Goal: Communication & Community: Answer question/provide support

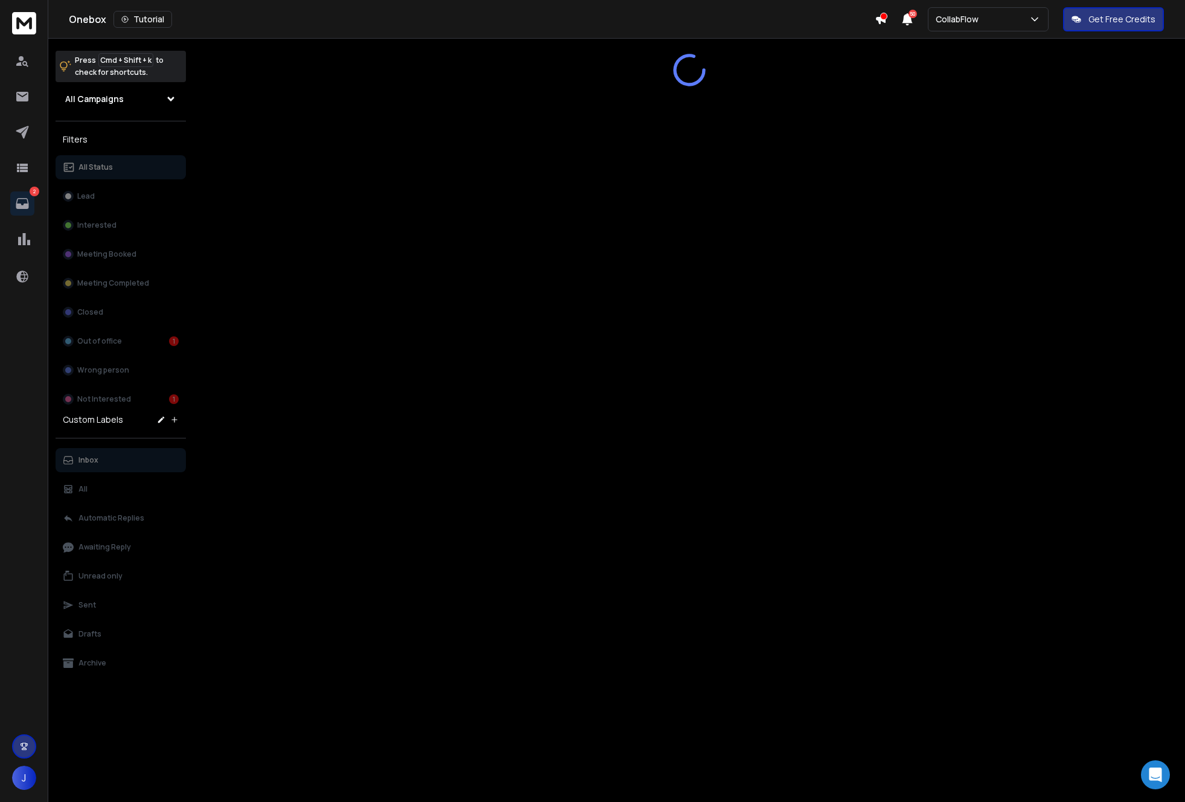
click at [111, 405] on div "All Status Lead Interested Meeting Booked Meeting Completed Closed Out of offic…" at bounding box center [121, 283] width 130 height 256
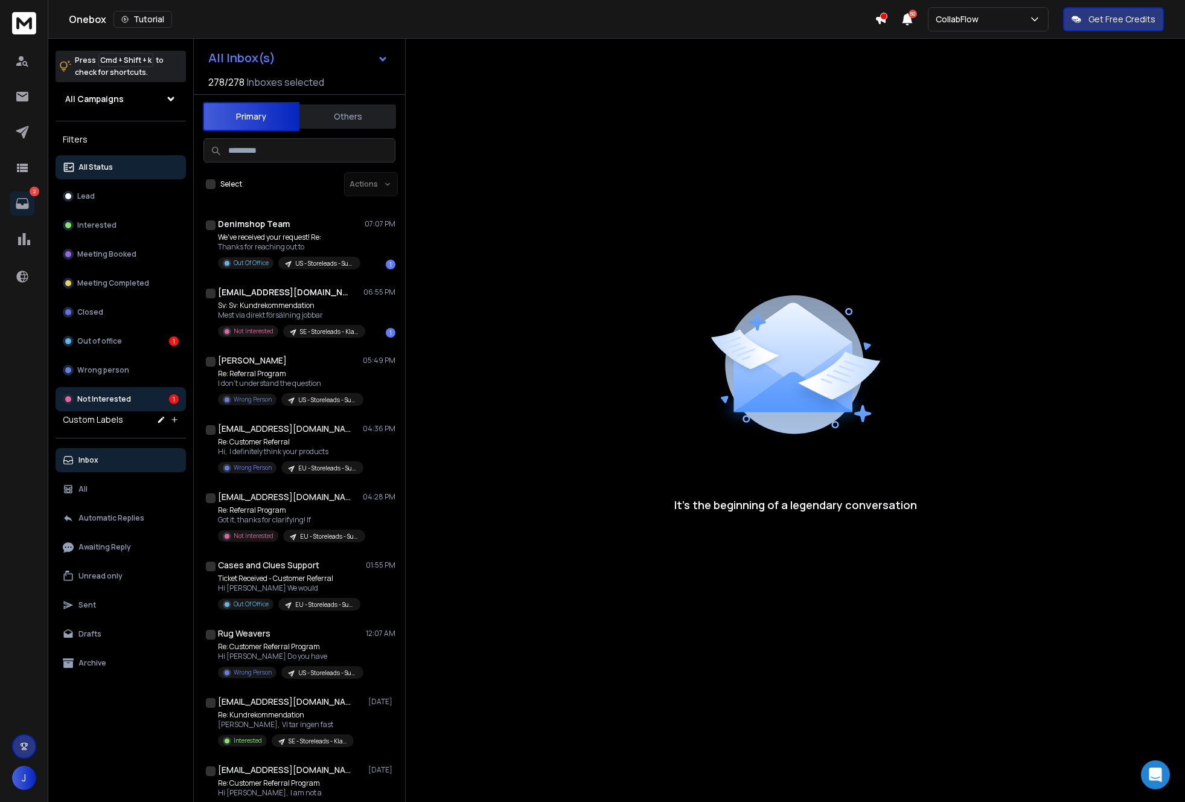
click at [111, 400] on p "Not Interested" at bounding box center [104, 399] width 54 height 10
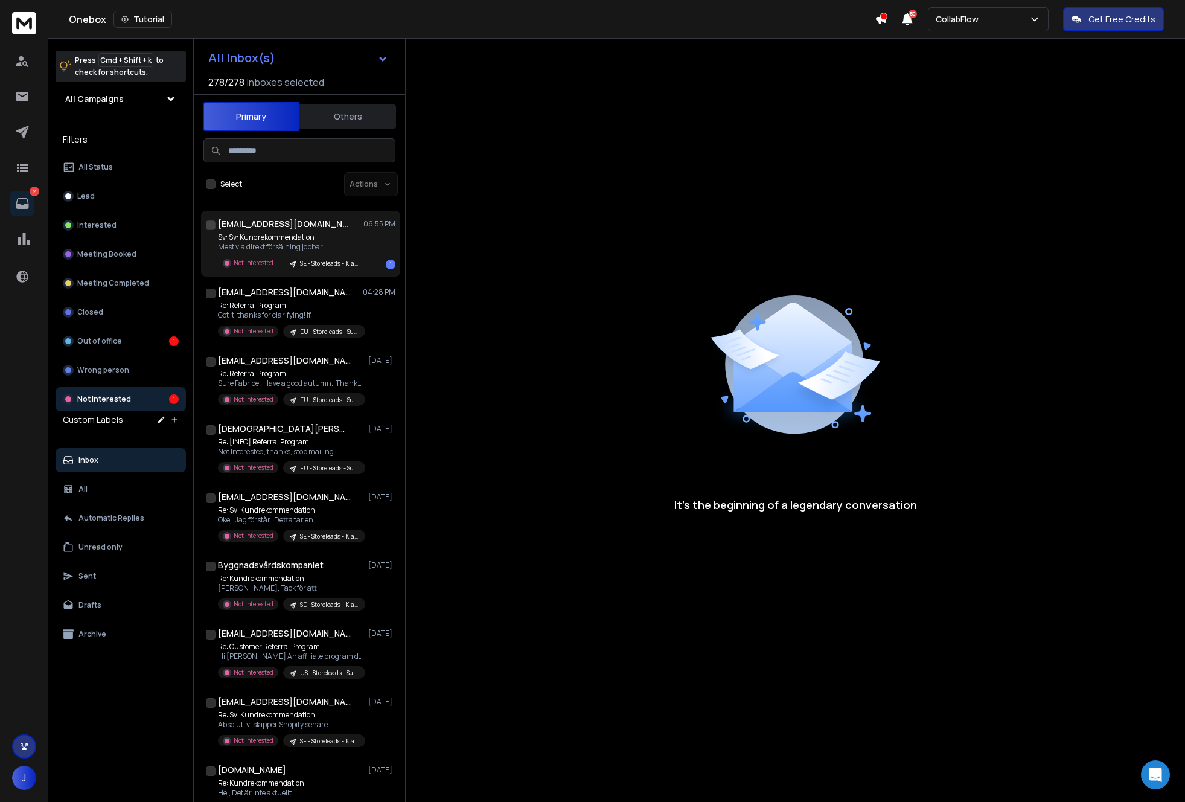
click at [281, 230] on div "info@bellatavola.se 06:55 PM Sv: Sv: Kundrekommendation Mest via direkt försäln…" at bounding box center [307, 243] width 178 height 51
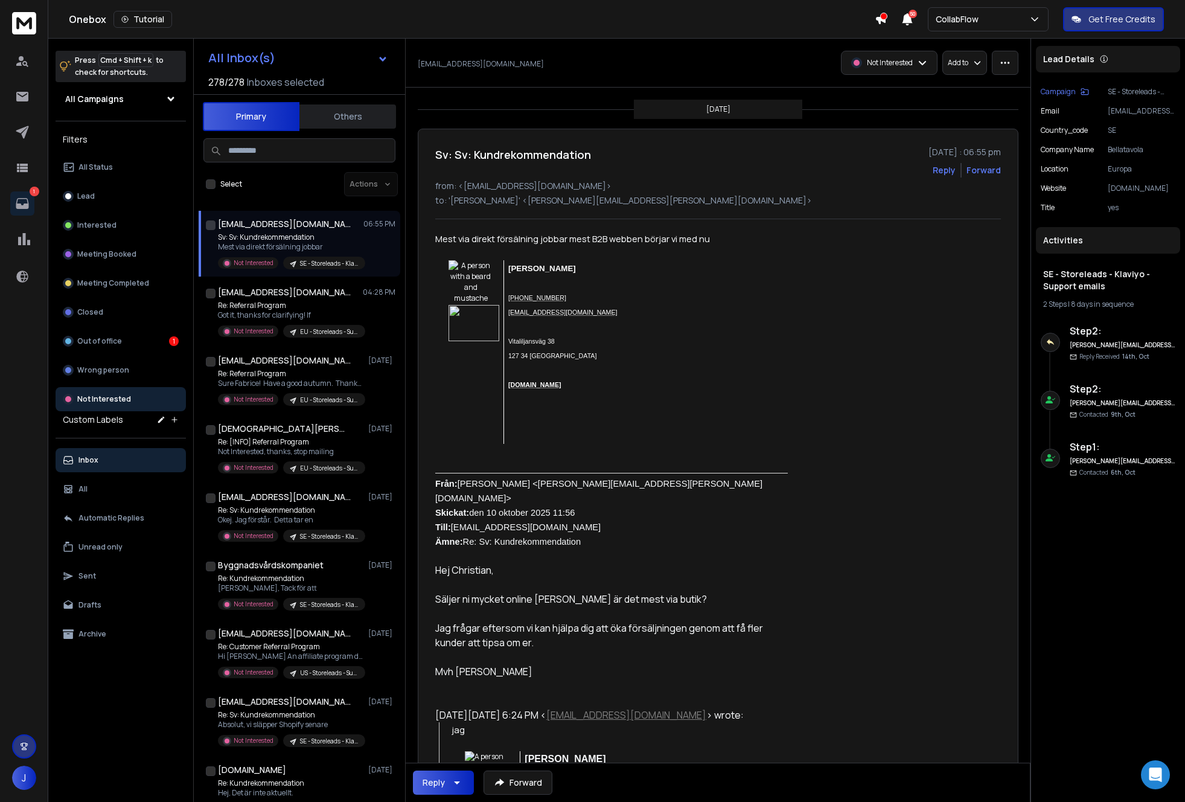
click at [530, 234] on span "Mest via direkt försälning jobbar mest B2B webben börjar vi med nu" at bounding box center [572, 238] width 275 height 12
click at [511, 242] on span "Mest via direkt försälning jobbar mest B2B webben börjar vi med nu" at bounding box center [572, 238] width 275 height 12
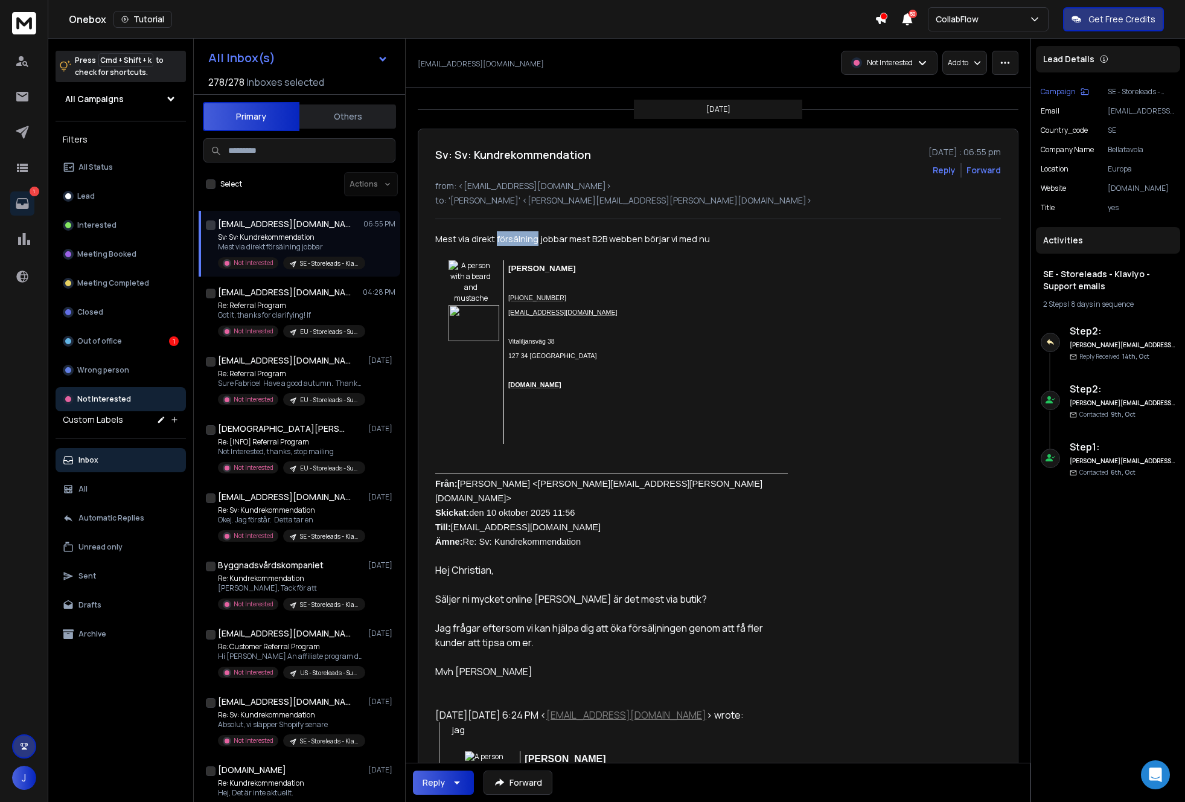
click at [511, 242] on span "Mest via direkt försälning jobbar mest B2B webben börjar vi med nu" at bounding box center [572, 238] width 275 height 12
click at [516, 189] on p "from: <info@bellatavola.se>" at bounding box center [718, 186] width 566 height 12
copy p "bellatavola.se"
click at [545, 612] on p "Hej Christian, Säljer ni mycket online eller är det mest via butik? Jag frågar …" at bounding box center [611, 621] width 353 height 116
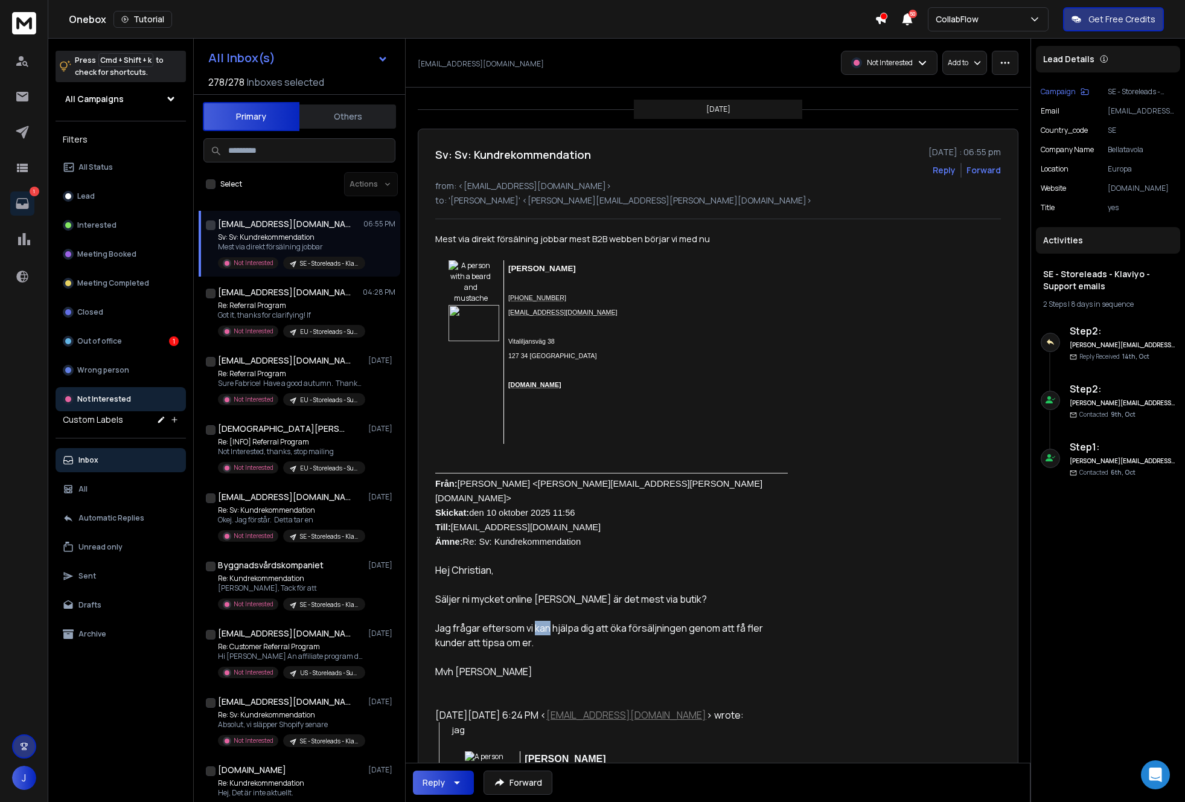
click at [545, 612] on p "Hej Christian, Säljer ni mycket online eller är det mest via butik? Jag frågar …" at bounding box center [611, 621] width 353 height 116
click at [503, 234] on span "Mest via direkt försälning jobbar mest B2B webben börjar vi med nu" at bounding box center [572, 238] width 275 height 12
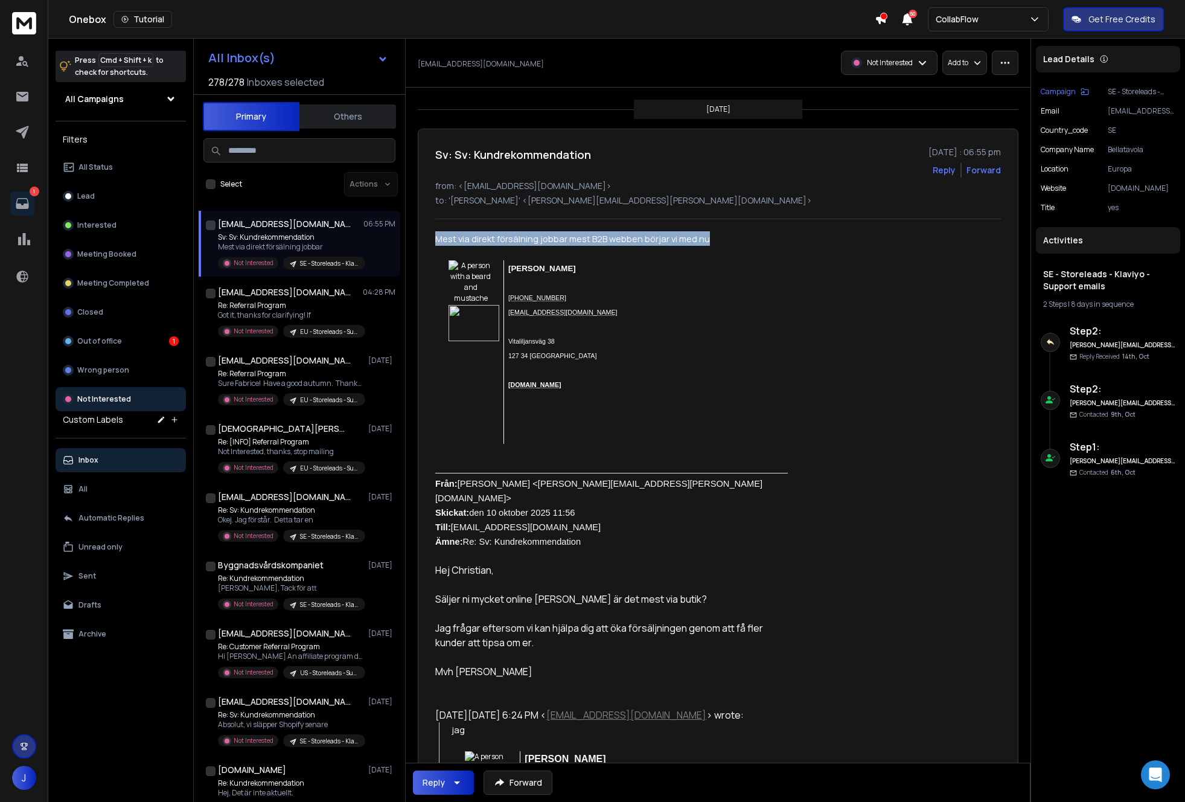
scroll to position [4, 0]
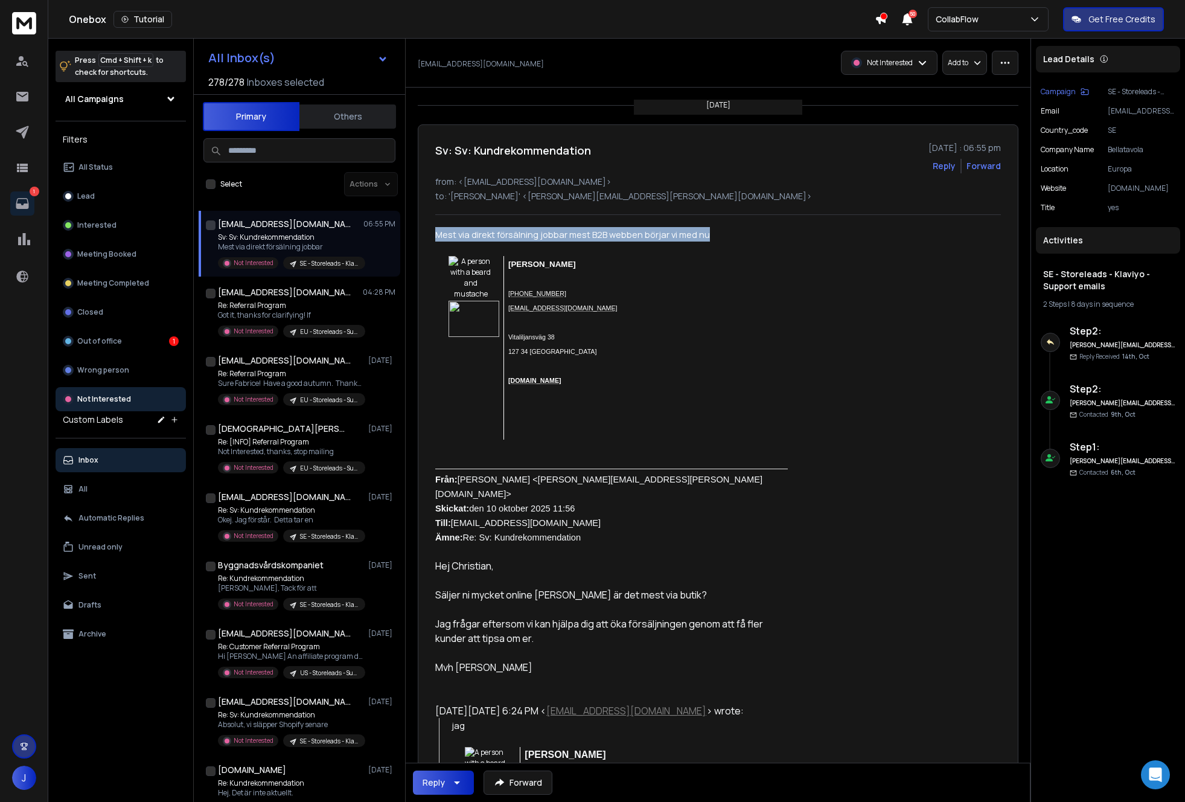
click at [438, 786] on div "Reply" at bounding box center [434, 783] width 22 height 12
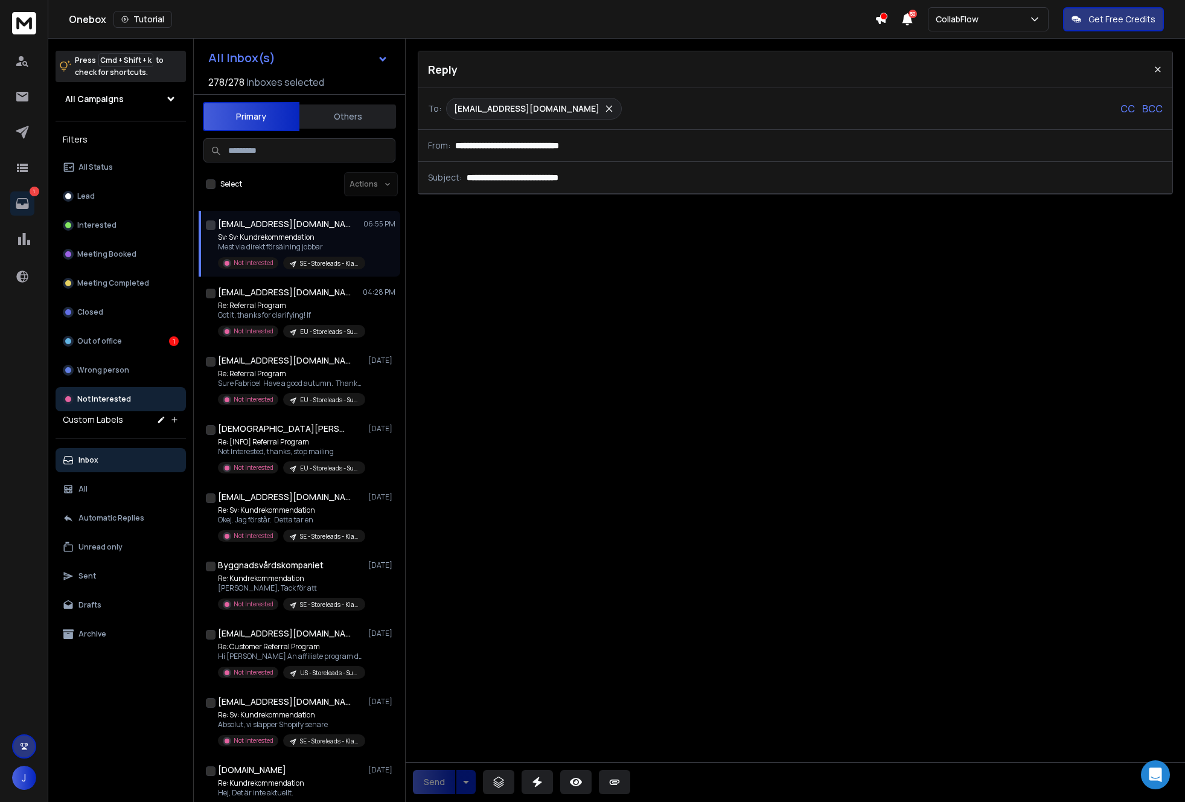
scroll to position [0, 0]
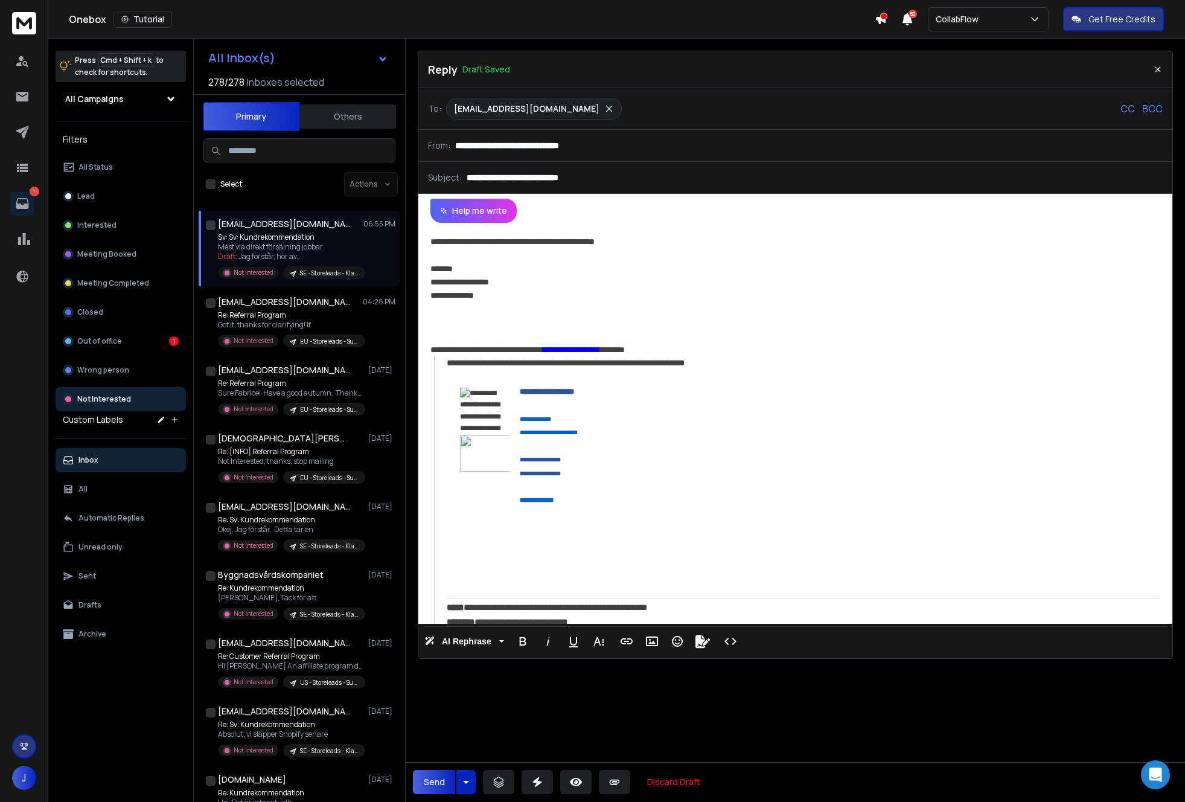
click at [469, 242] on div "**********" at bounding box center [794, 248] width 726 height 27
click at [537, 399] on p at bounding box center [581, 405] width 123 height 13
click at [536, 394] on span "**********" at bounding box center [547, 392] width 54 height 8
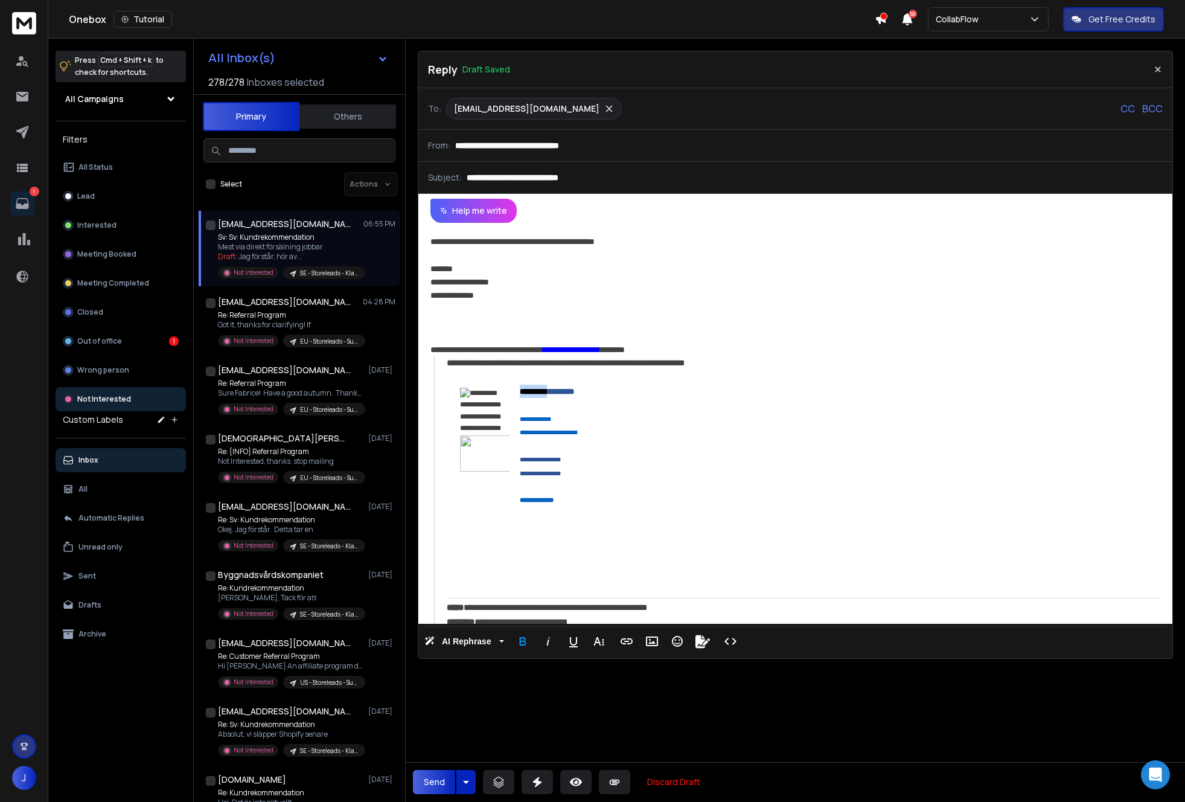
copy span "*********"
click at [470, 243] on div "**********" at bounding box center [794, 248] width 726 height 27
drag, startPoint x: 542, startPoint y: 251, endPoint x: 525, endPoint y: 239, distance: 20.3
click at [525, 239] on div "**********" at bounding box center [794, 248] width 726 height 27
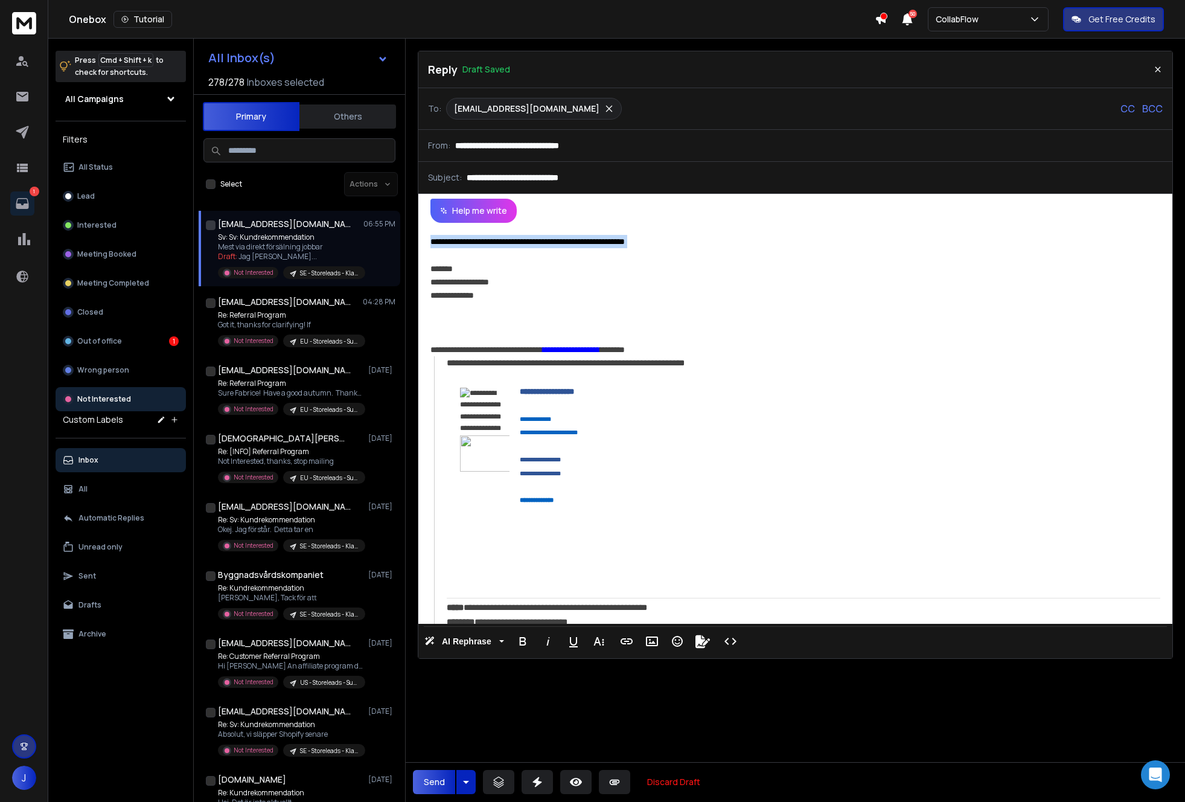
click at [442, 269] on span "*******" at bounding box center [442, 269] width 22 height 8
click at [433, 778] on button "Send" at bounding box center [434, 782] width 42 height 24
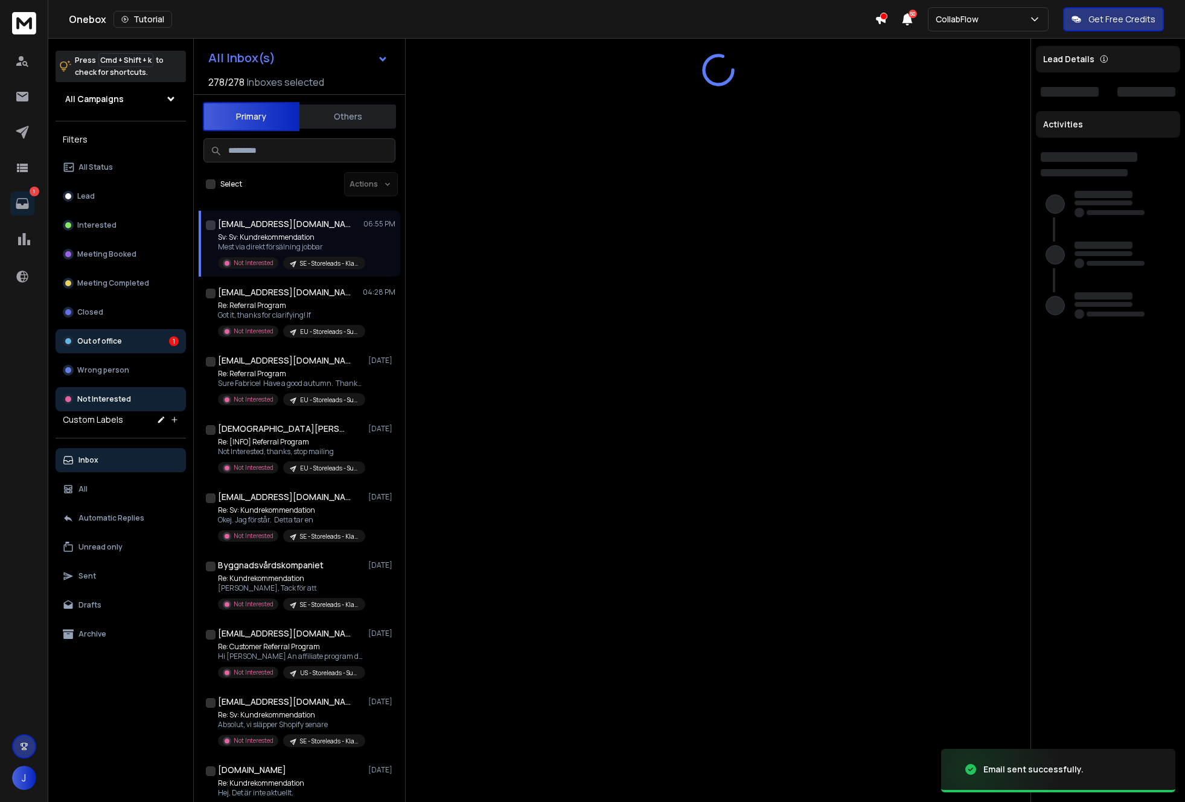
click at [132, 332] on button "Out of office 1" at bounding box center [121, 341] width 130 height 24
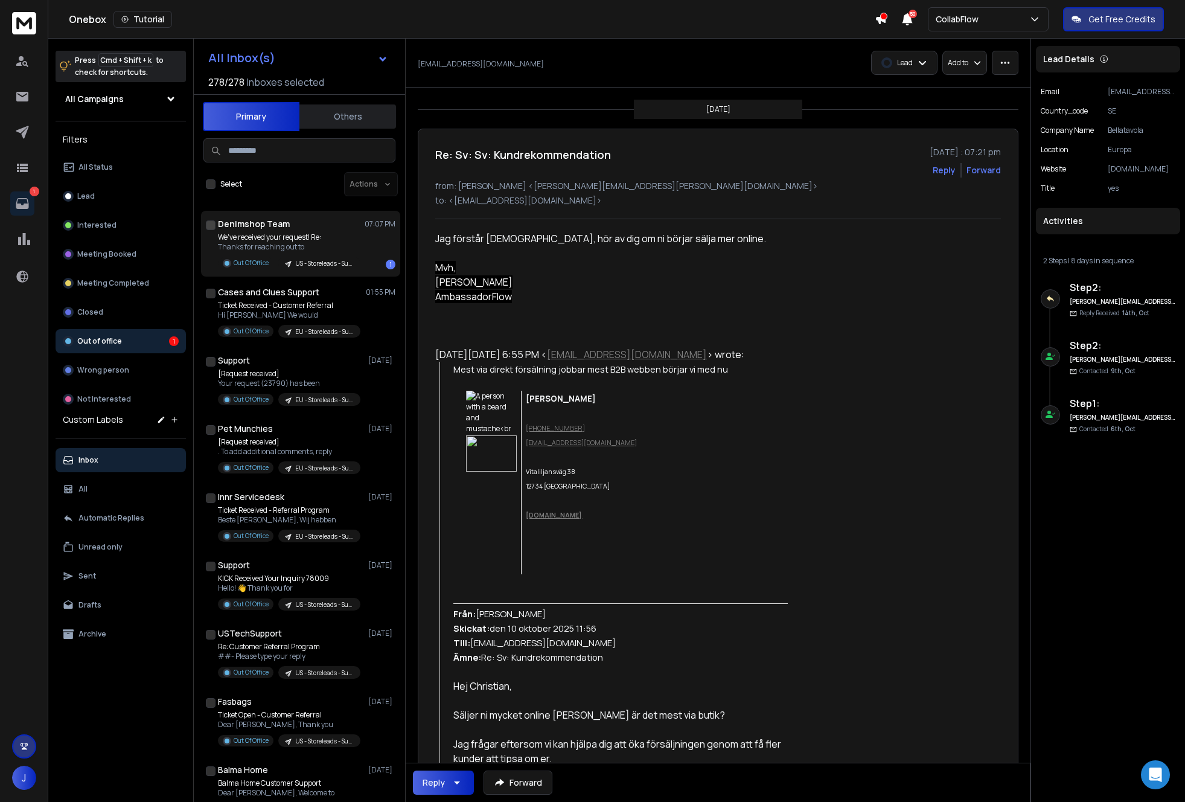
click at [292, 233] on p "We've received your request! Re:" at bounding box center [289, 237] width 143 height 10
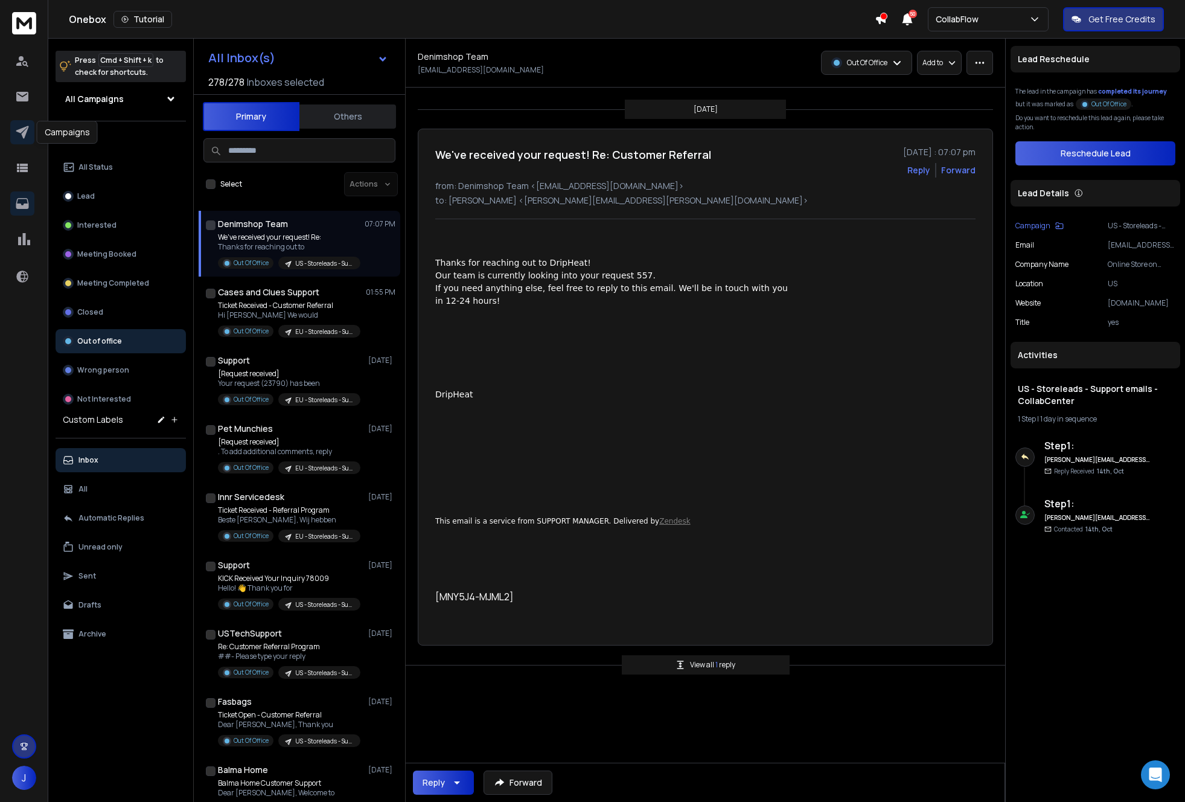
click at [19, 130] on icon at bounding box center [22, 132] width 13 height 13
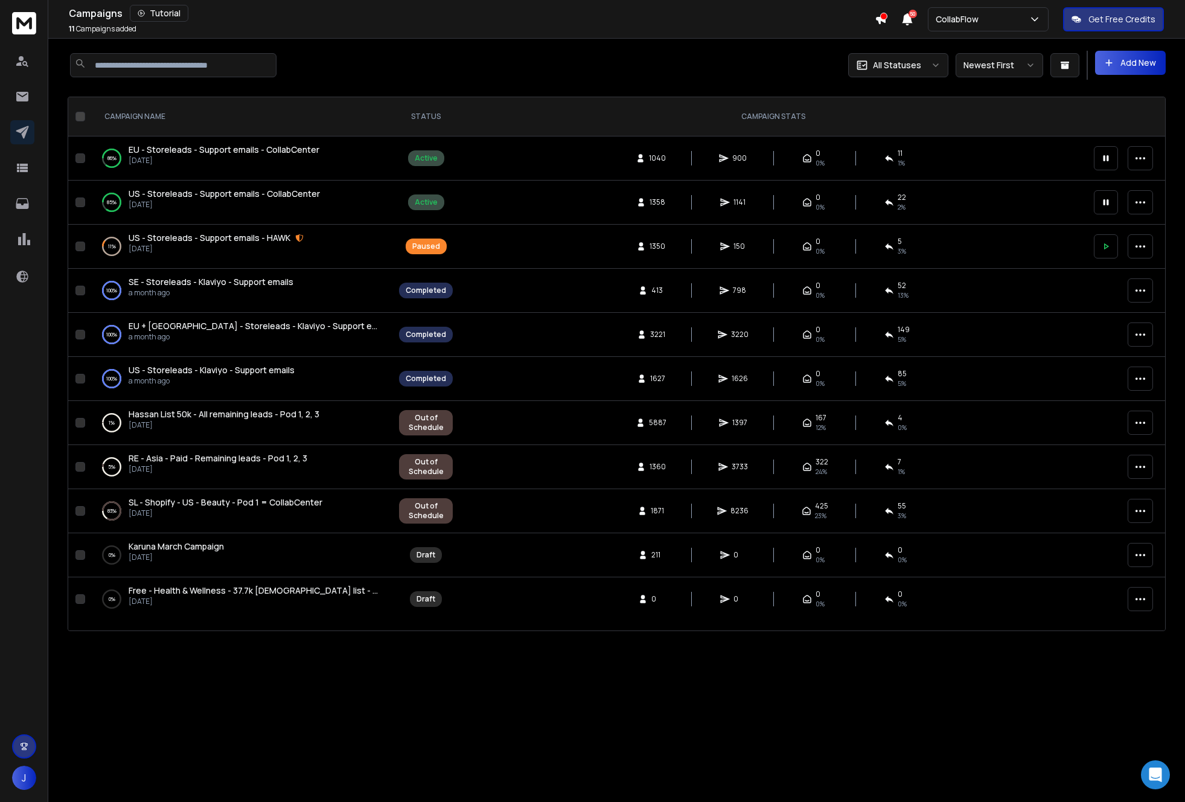
click at [239, 155] on span "EU - Storeleads - Support emails - CollabCenter" at bounding box center [224, 149] width 191 height 11
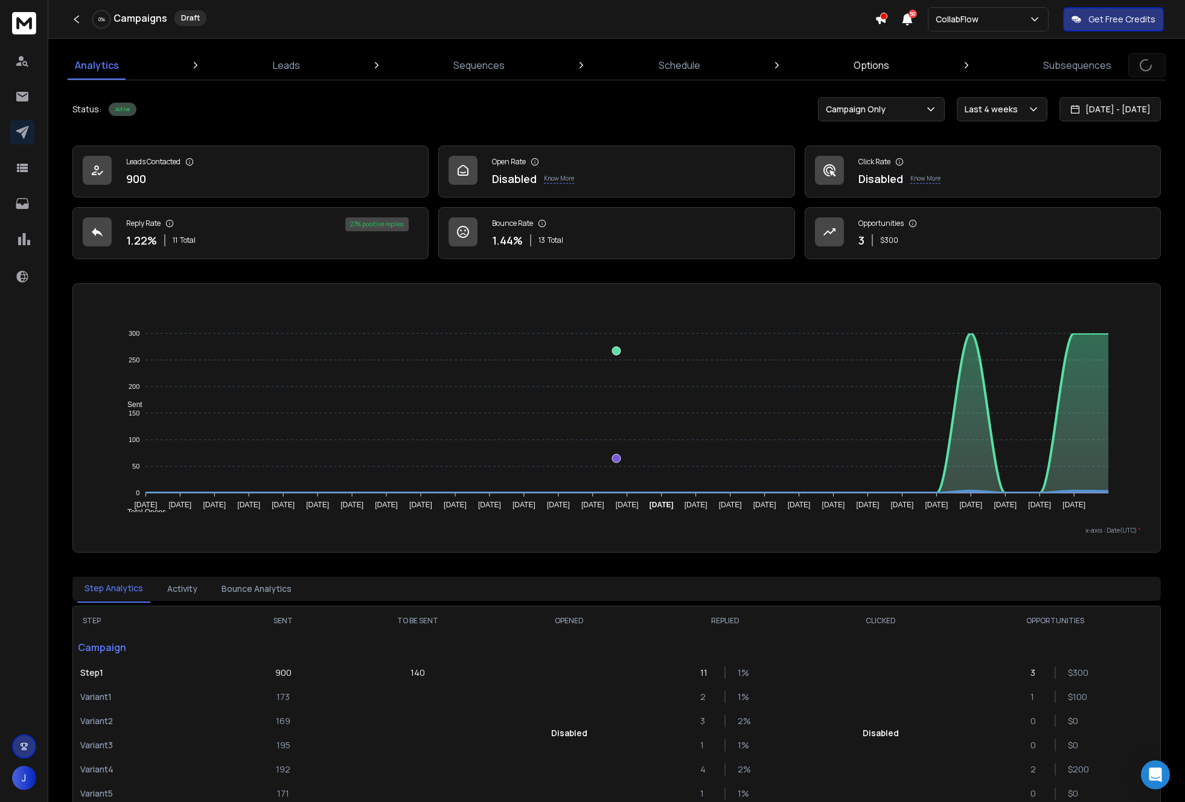
click at [871, 72] on p "Options" at bounding box center [872, 65] width 36 height 14
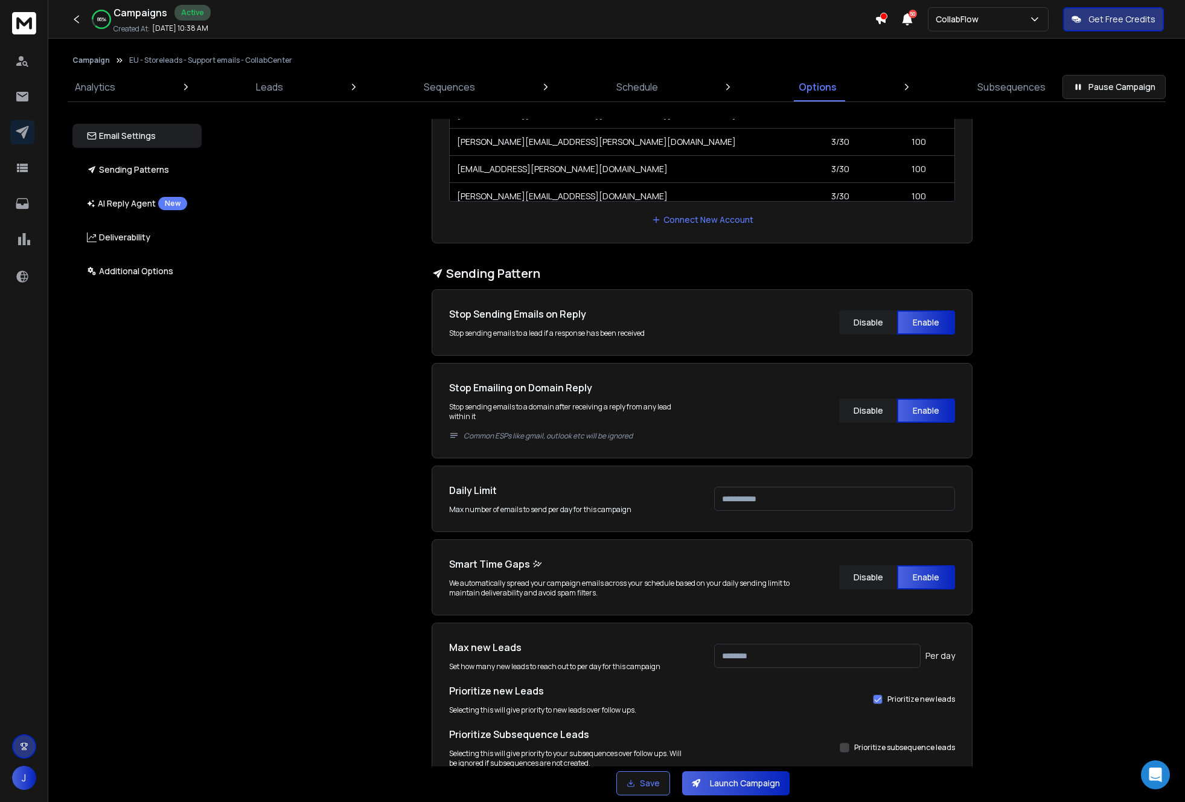
scroll to position [280, 0]
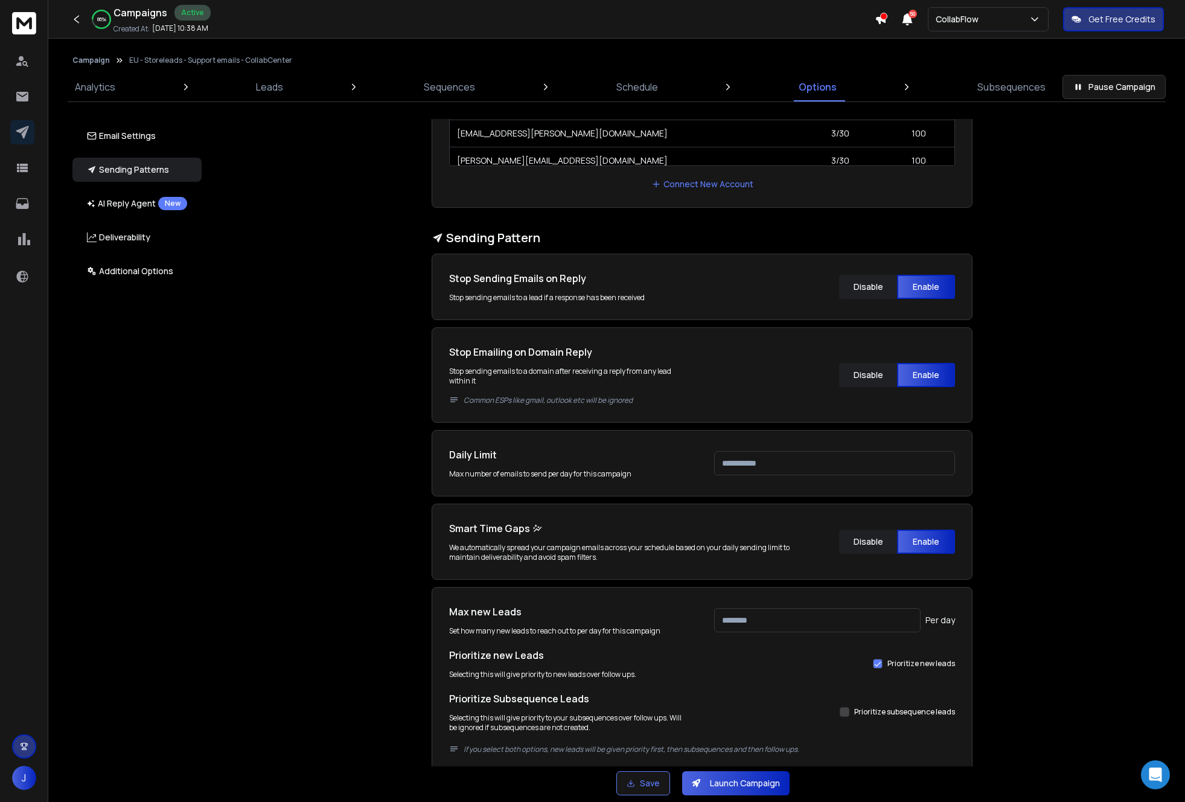
click at [98, 57] on button "Campaign" at bounding box center [90, 61] width 37 height 10
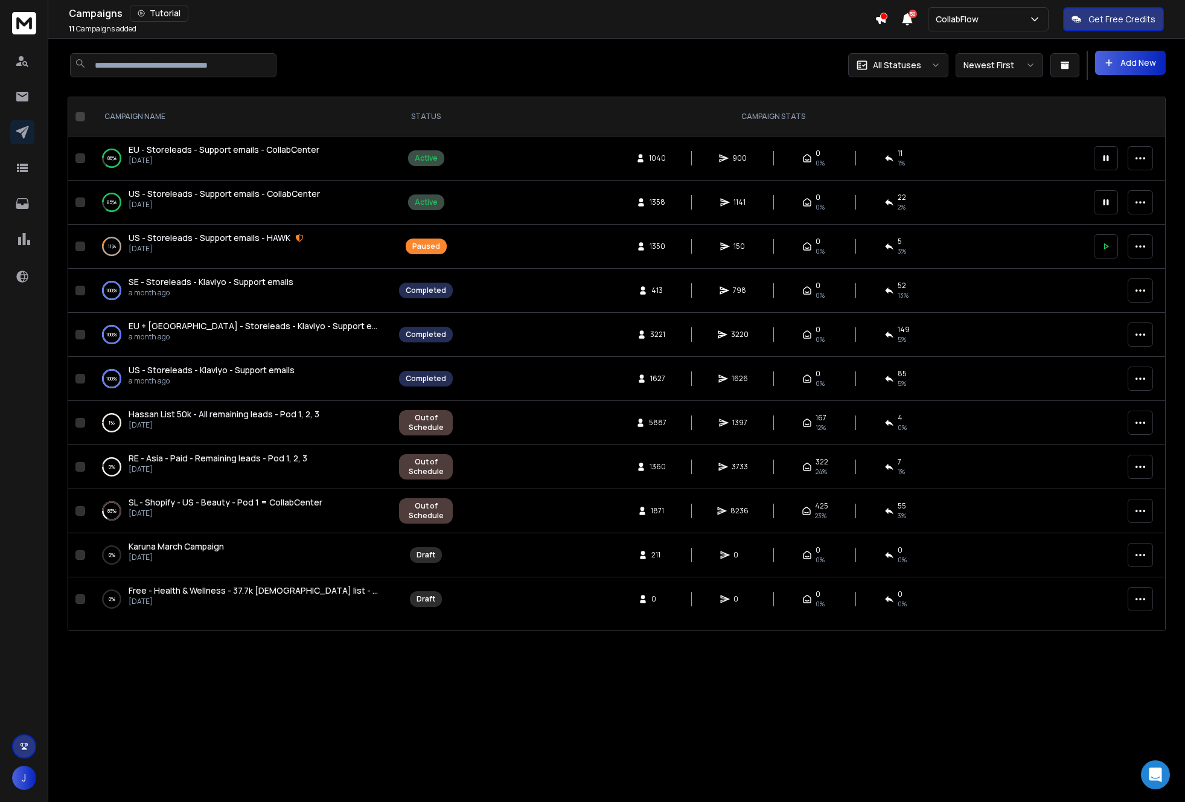
click at [178, 190] on span "US - Storeleads - Support emails - CollabCenter" at bounding box center [224, 193] width 191 height 11
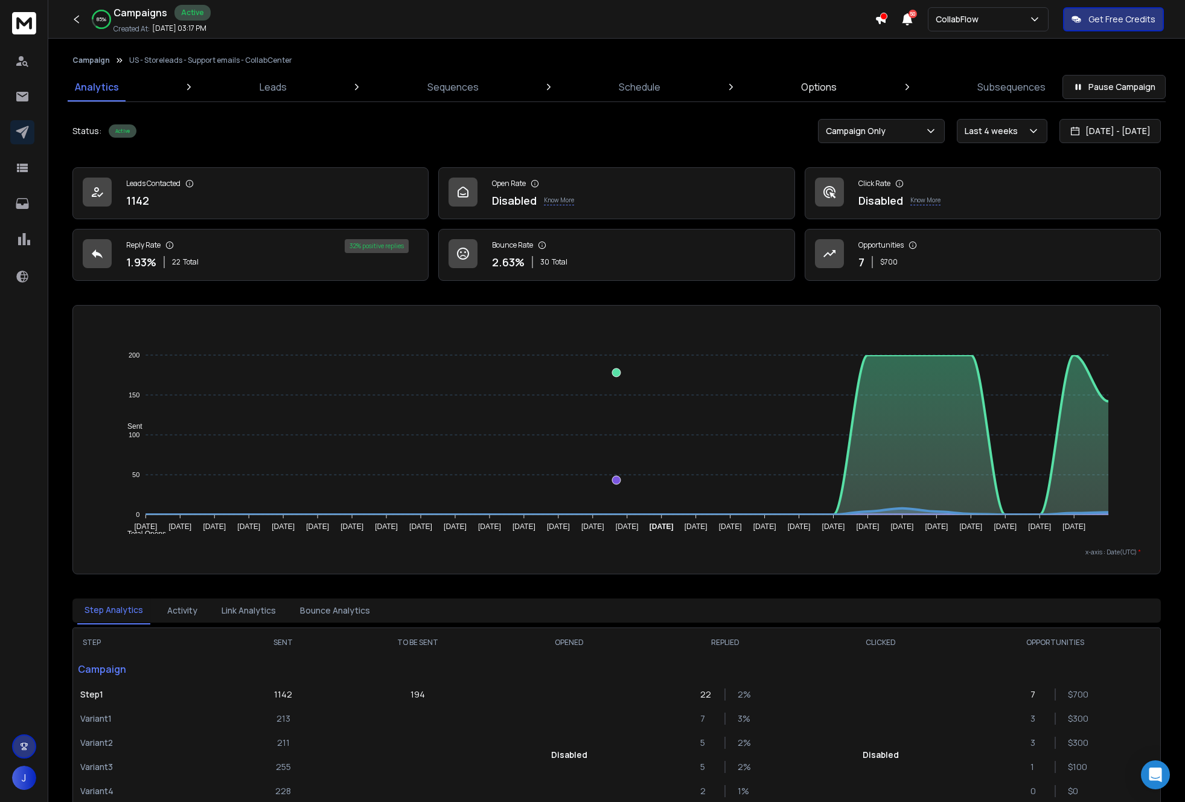
click at [831, 90] on p "Options" at bounding box center [819, 87] width 36 height 14
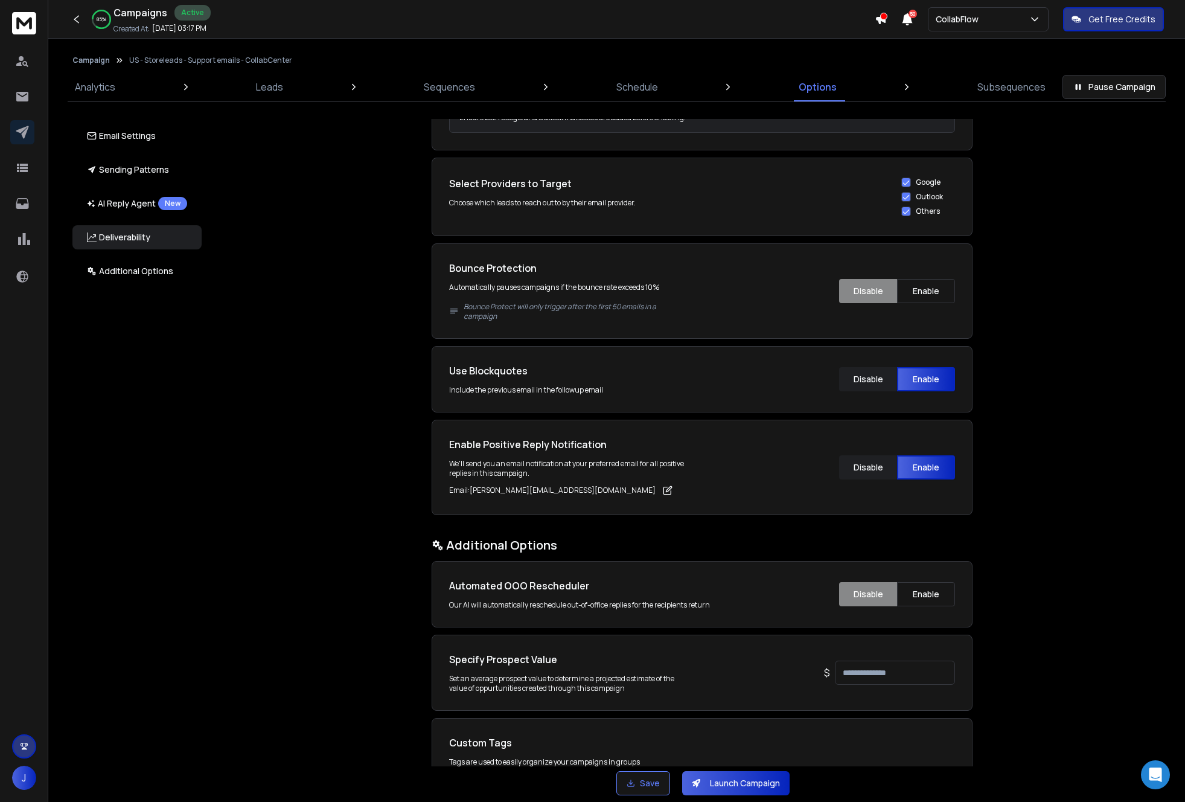
scroll to position [1633, 0]
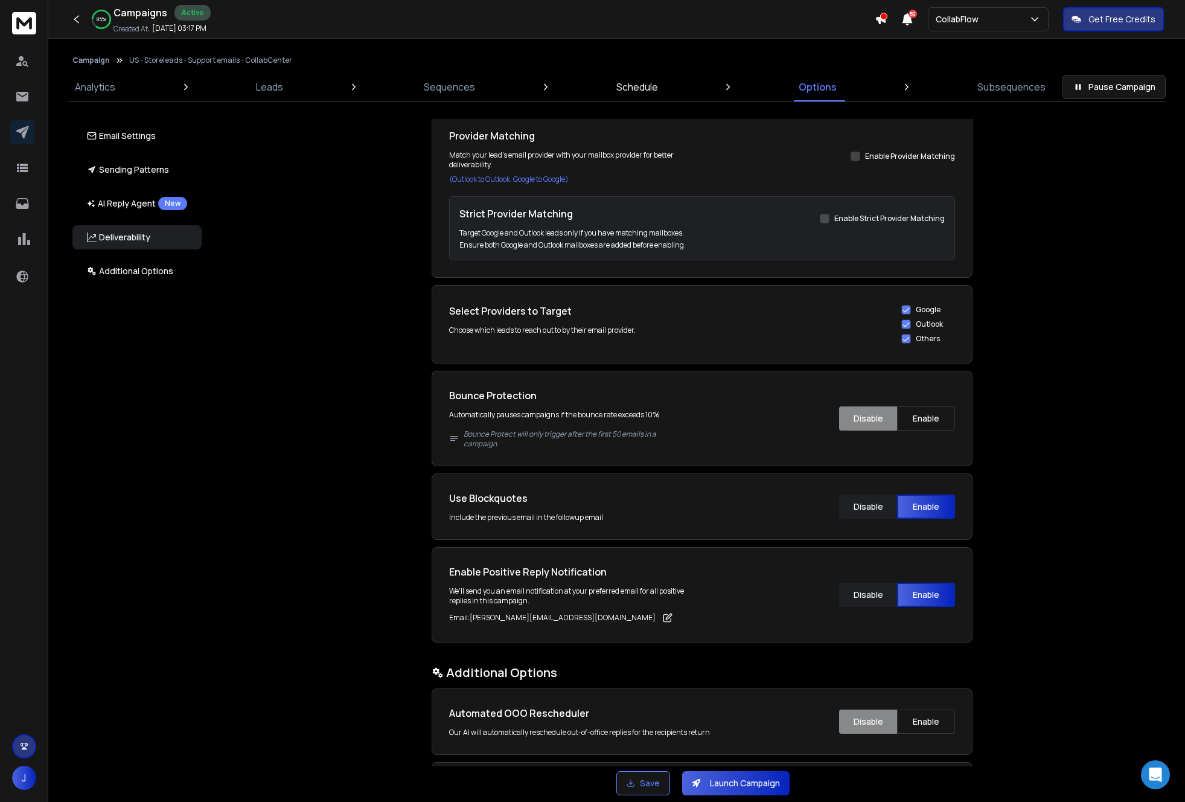
click at [658, 84] on p "Schedule" at bounding box center [638, 87] width 42 height 14
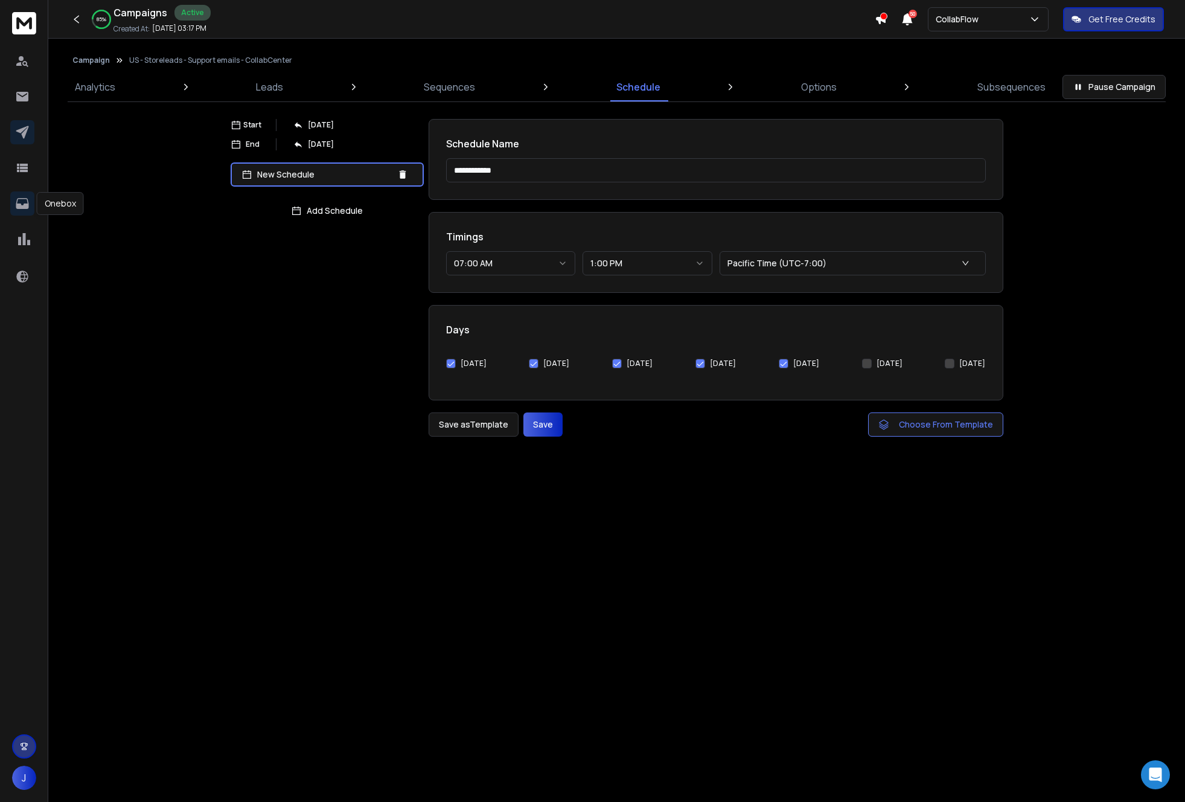
click at [13, 205] on link at bounding box center [22, 203] width 24 height 24
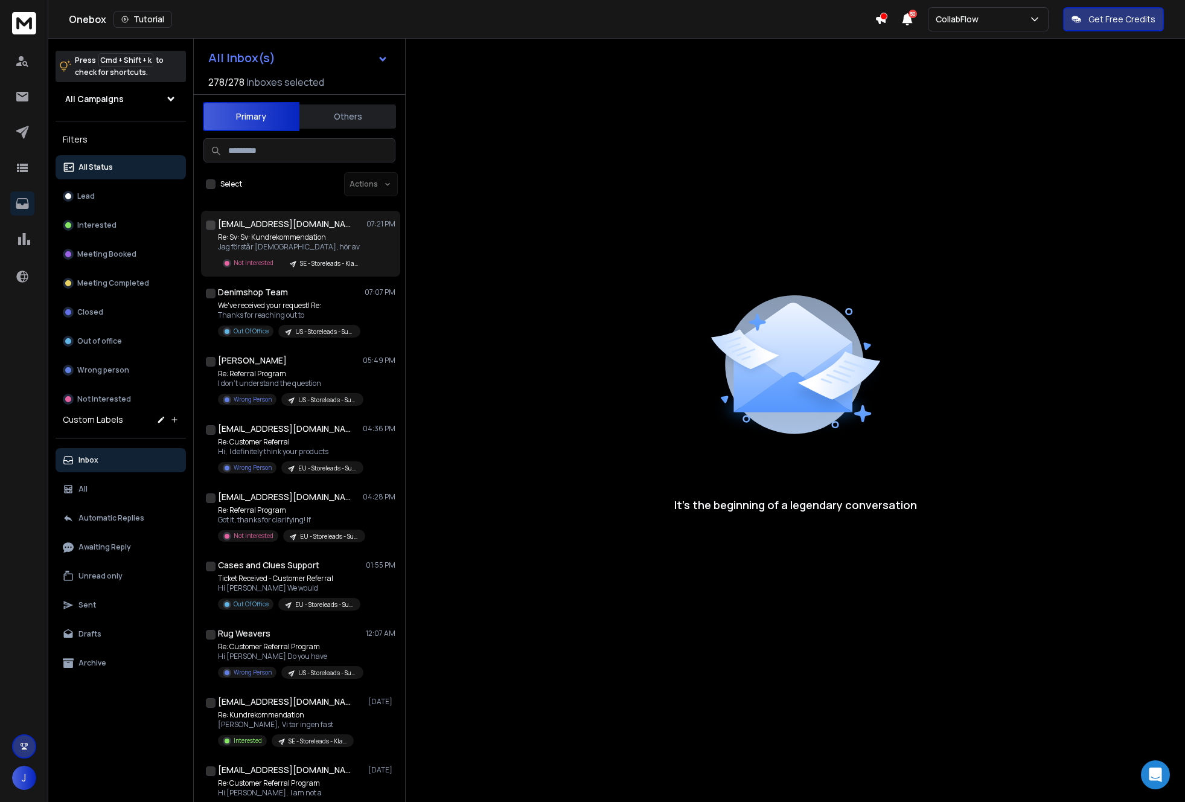
click at [291, 248] on p "Jag förstår Christian, hör av" at bounding box center [290, 247] width 145 height 10
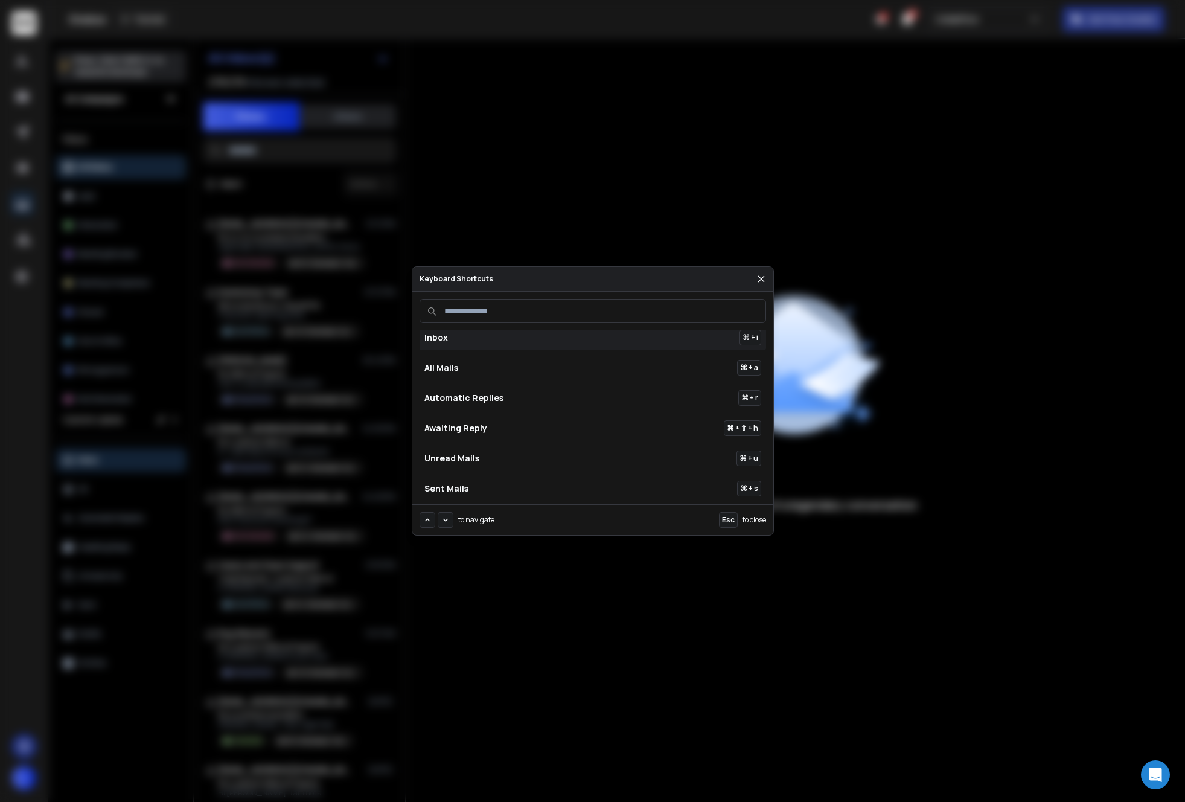
scroll to position [7, 0]
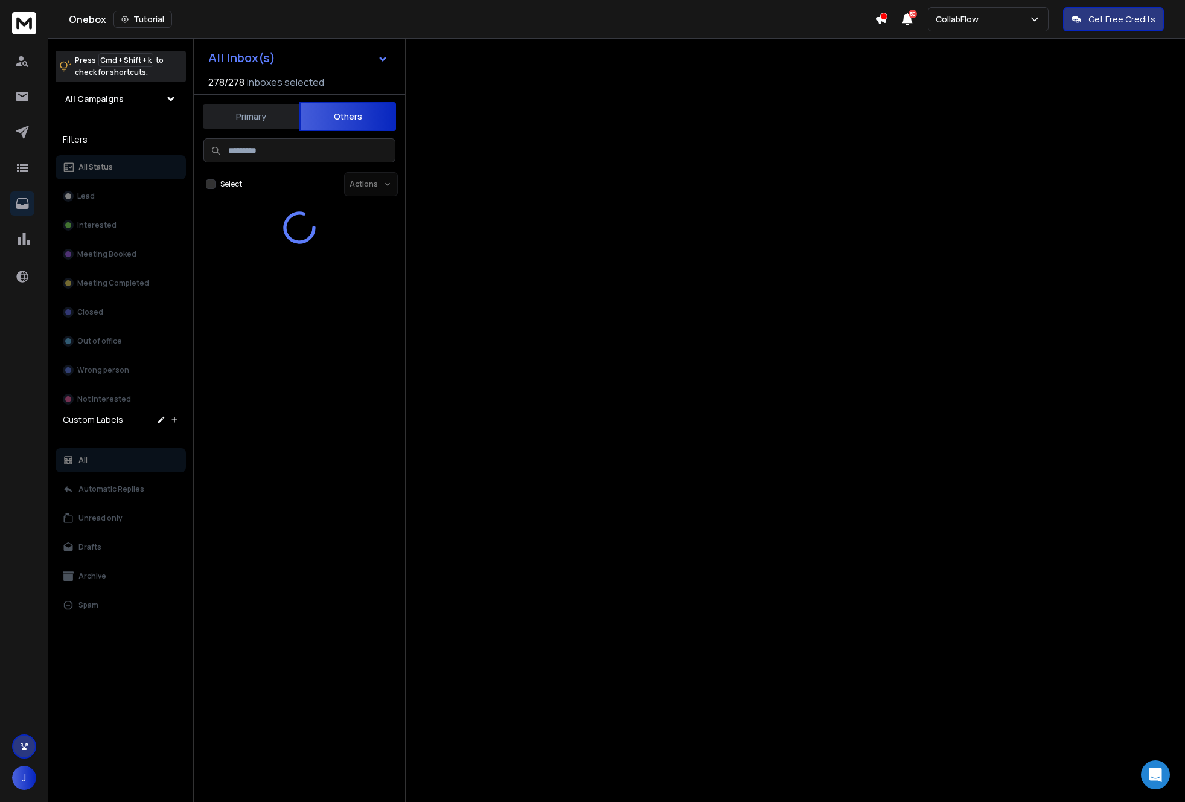
click at [360, 115] on button "Others" at bounding box center [348, 116] width 97 height 29
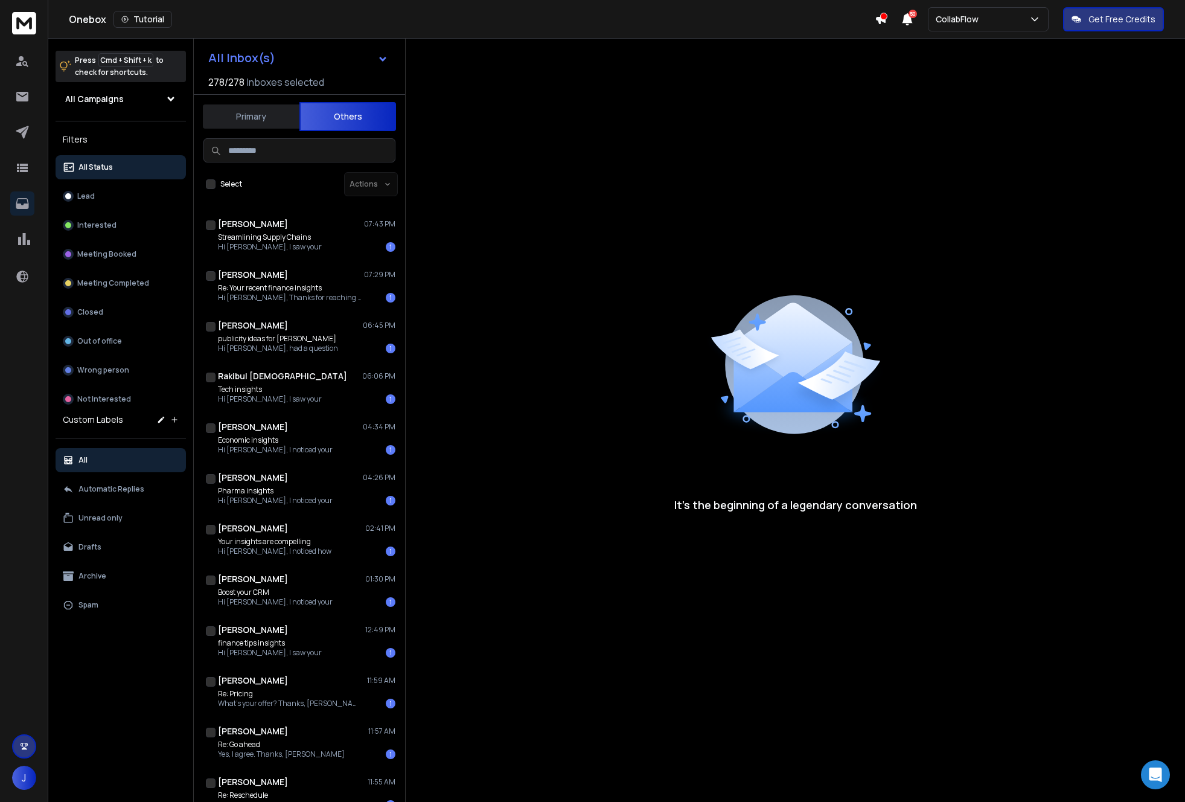
click at [279, 145] on input at bounding box center [300, 150] width 192 height 24
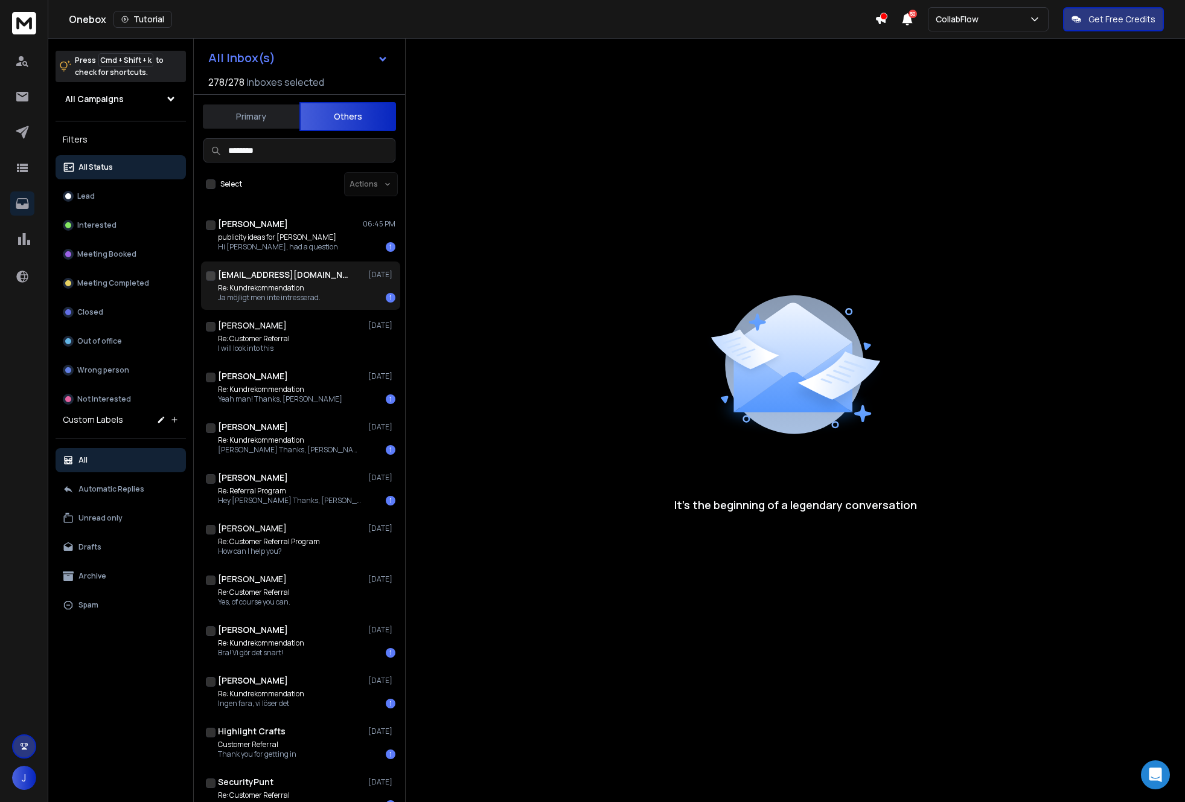
type input "********"
click at [318, 293] on p "﻿Ja möjligt men inte intresserad." at bounding box center [269, 298] width 103 height 10
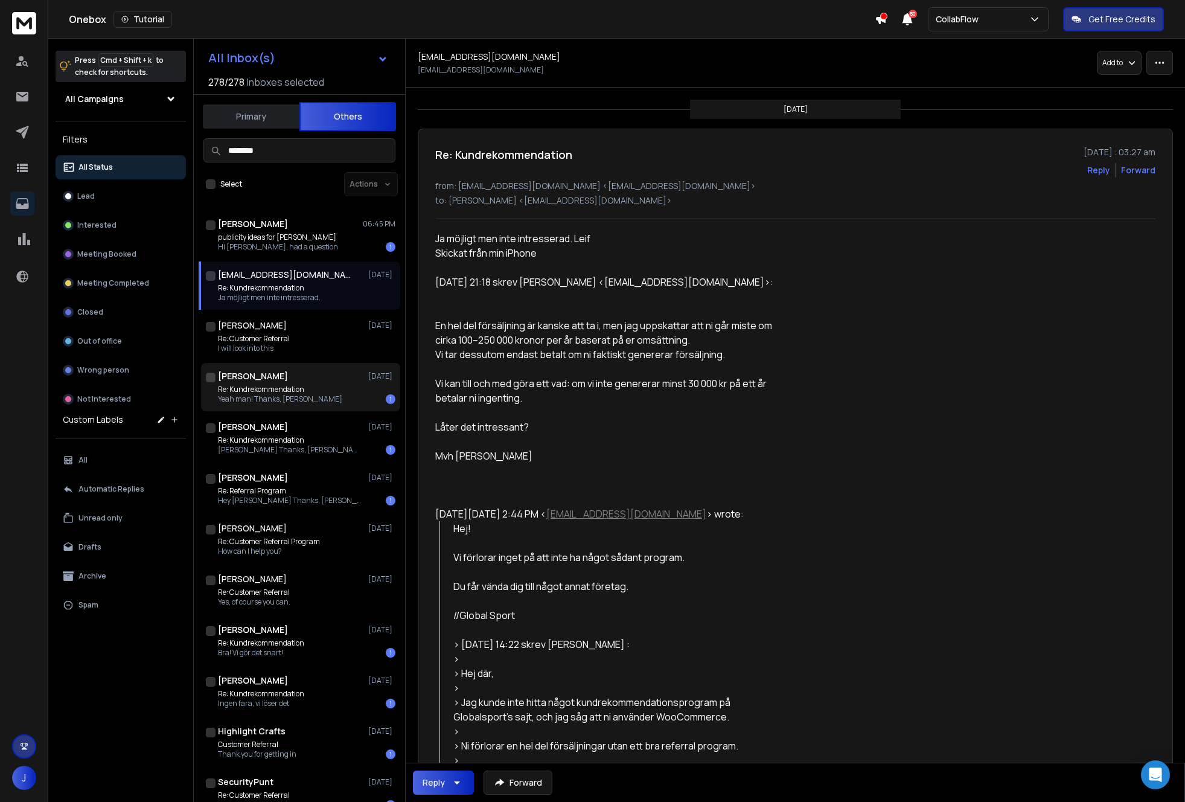
click at [311, 391] on p "Re: Kundrekommendation" at bounding box center [280, 390] width 124 height 10
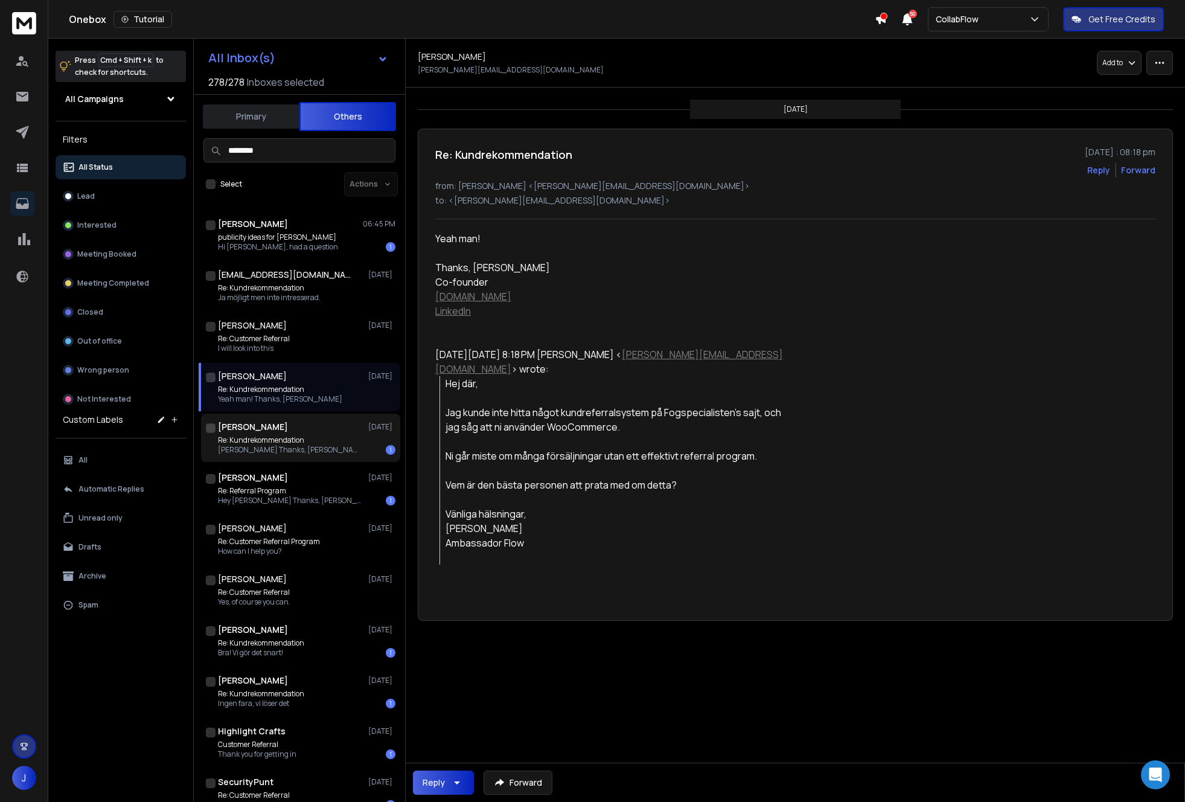
click at [274, 440] on p "Re: Kundrekommendation" at bounding box center [290, 440] width 145 height 10
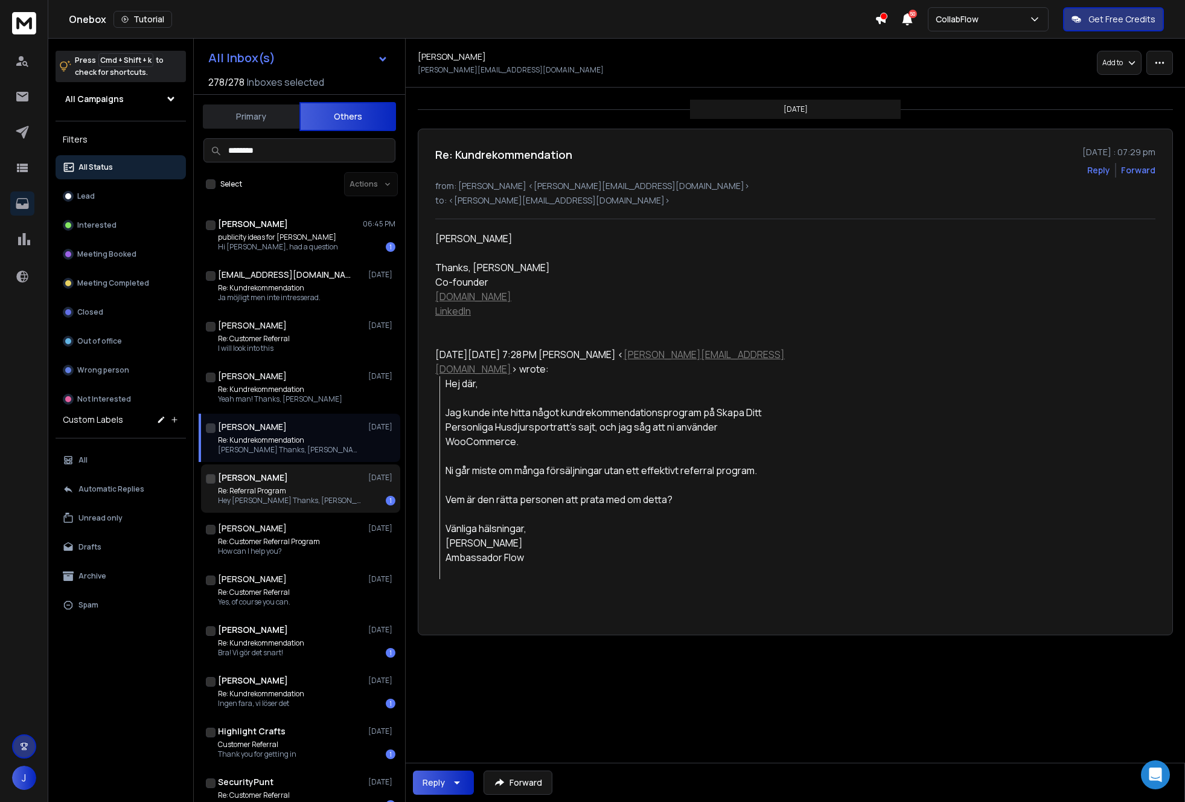
click at [275, 492] on p "Re: Referral Program" at bounding box center [290, 491] width 145 height 10
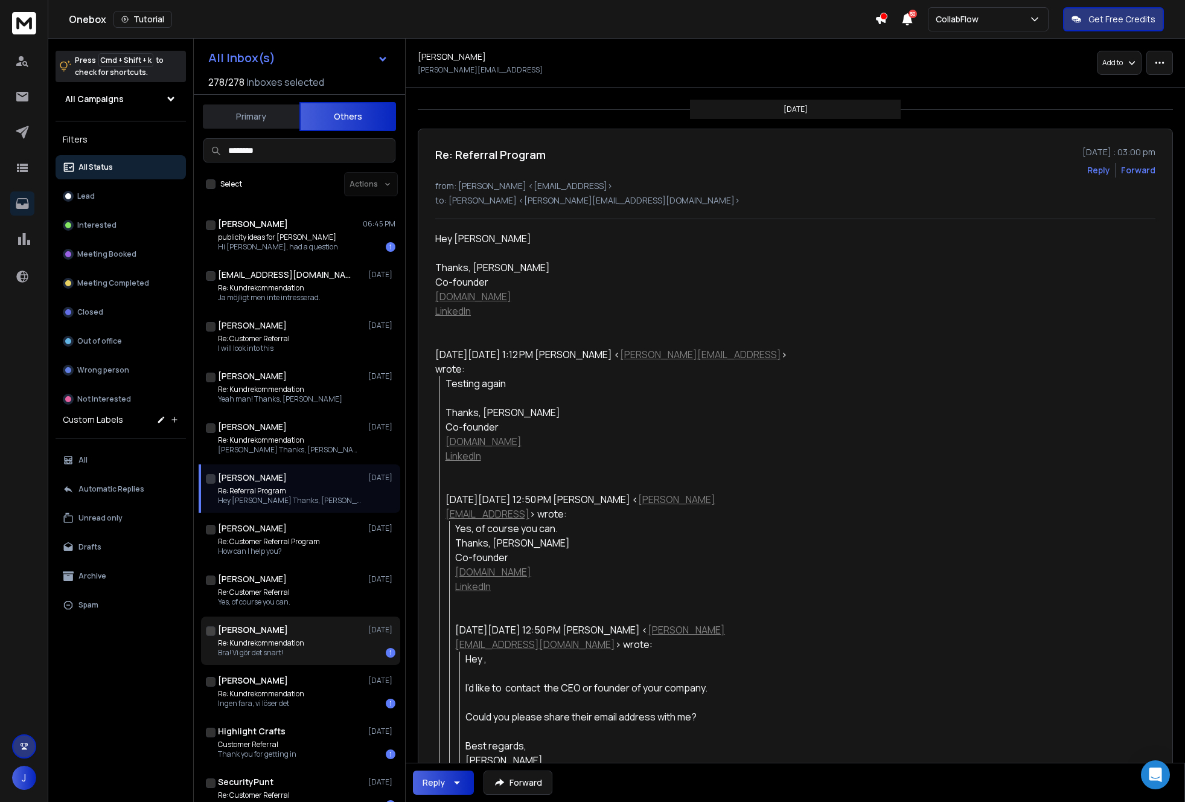
click at [278, 642] on p "Re: Kundrekommendation" at bounding box center [261, 643] width 86 height 10
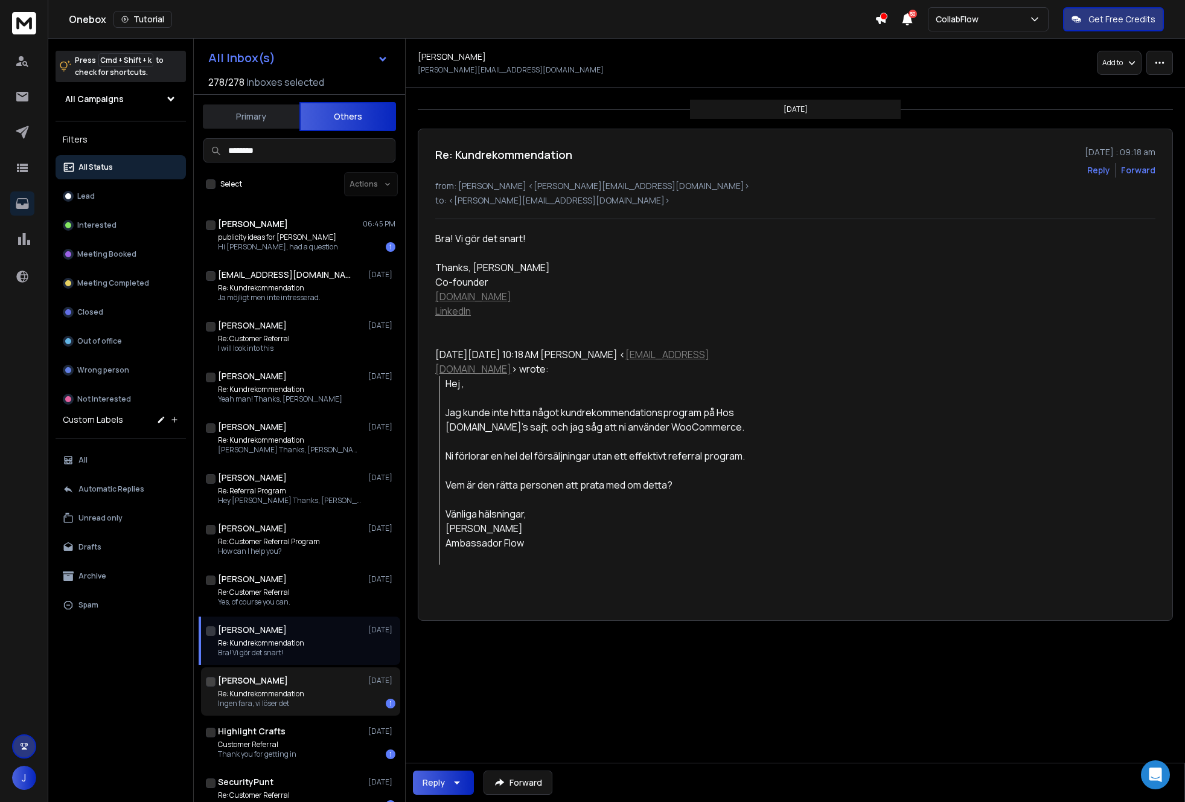
click at [286, 702] on p "Ingen fara, vi löser det" at bounding box center [261, 704] width 86 height 10
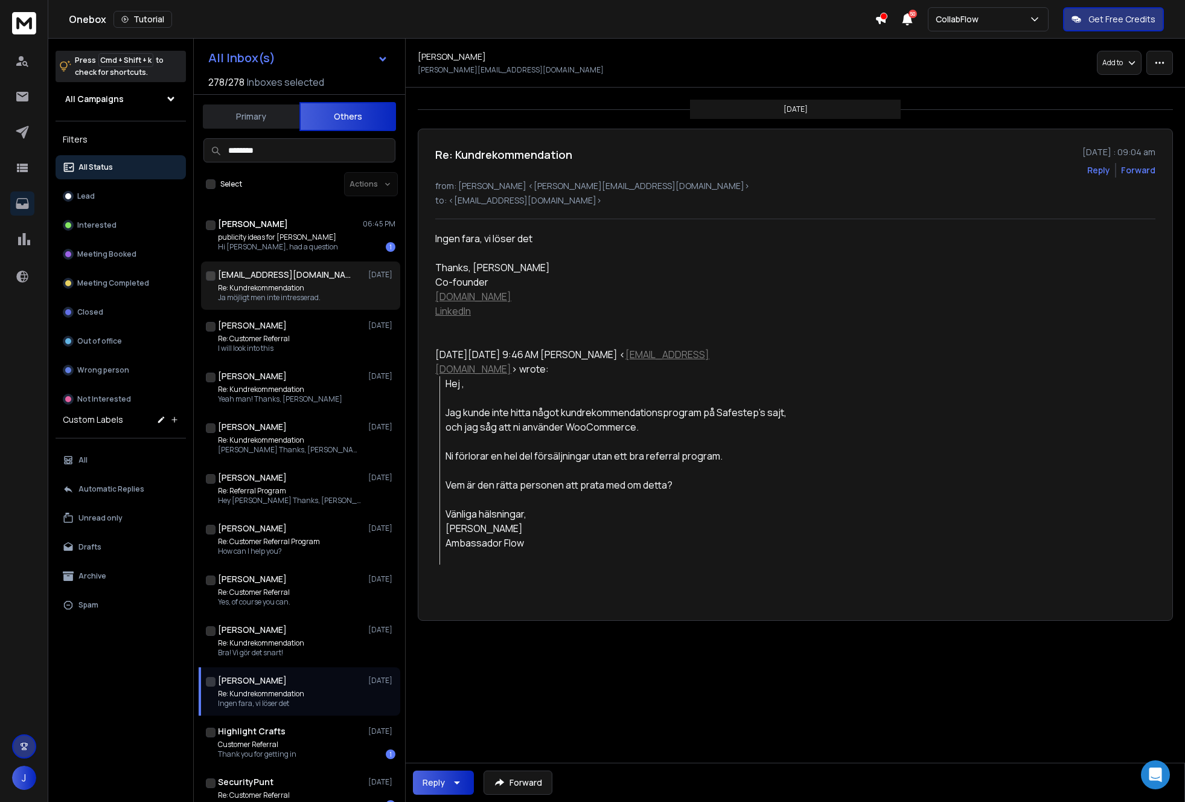
click at [286, 280] on h1 "Office@globalsport.se" at bounding box center [284, 275] width 133 height 12
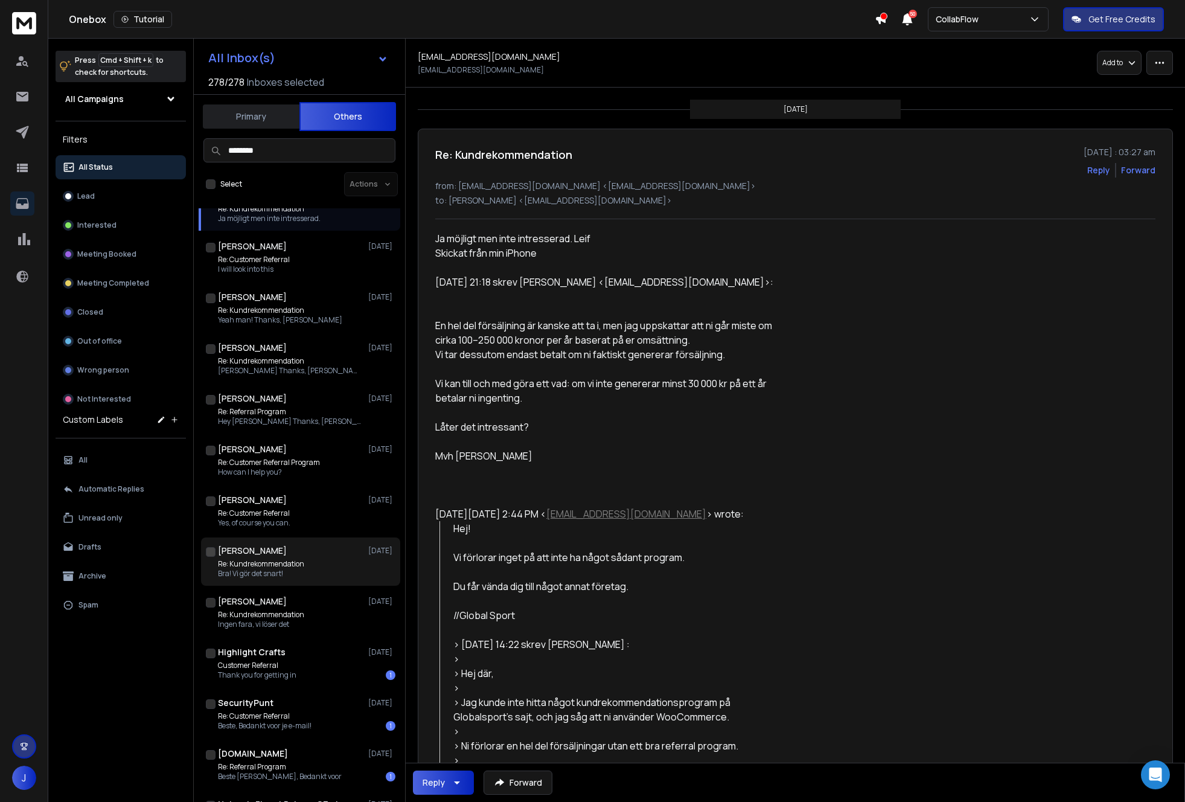
scroll to position [0, 0]
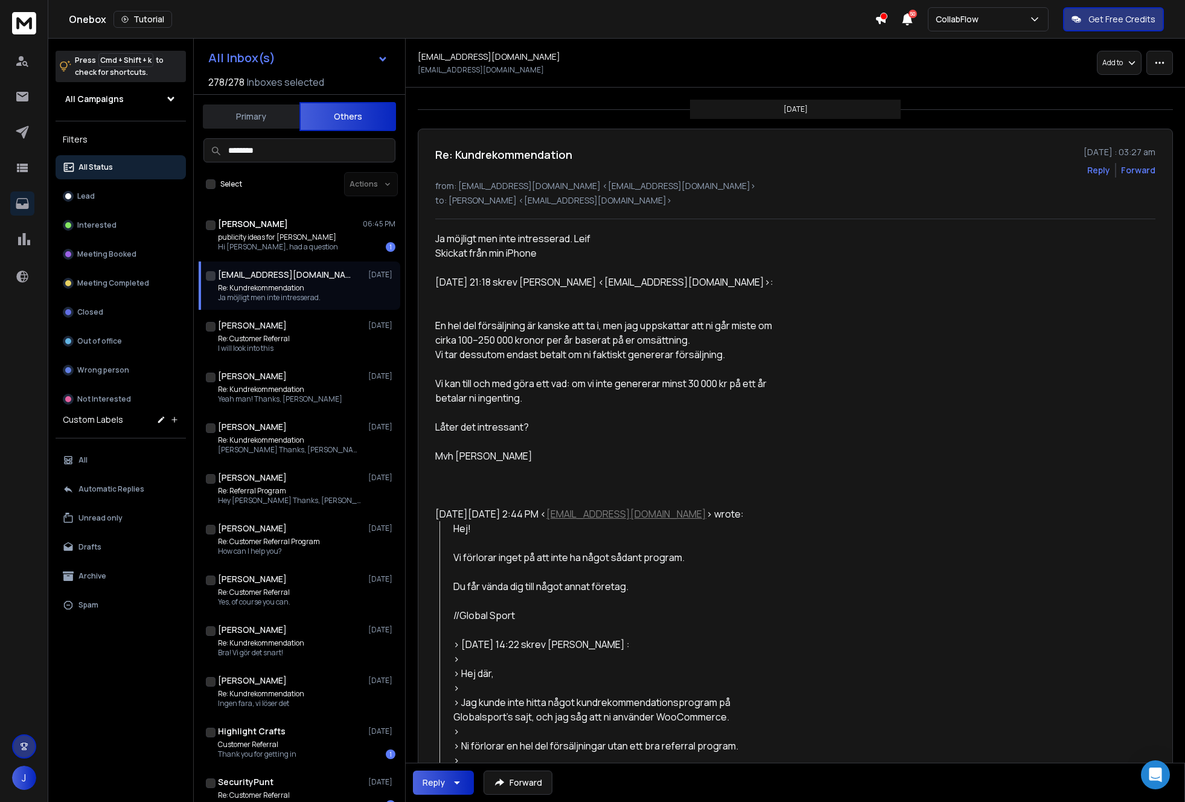
click at [588, 183] on p "from: Office@globalsport.se <office@globalsport.se>" at bounding box center [795, 186] width 720 height 12
copy p "globalsport.se"
click at [91, 165] on p "All Status" at bounding box center [96, 167] width 34 height 10
click at [301, 229] on div "Heather Desantis 06:45 PM" at bounding box center [307, 224] width 178 height 12
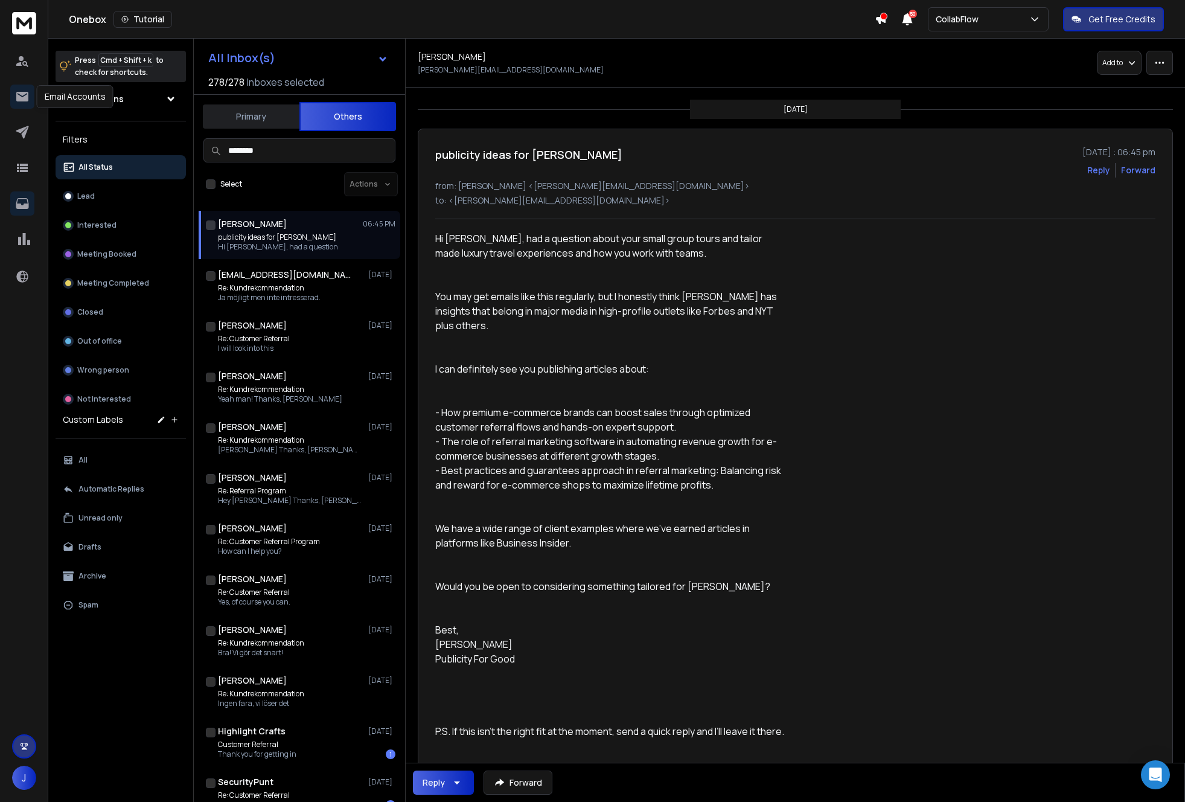
click at [21, 103] on icon at bounding box center [22, 96] width 14 height 14
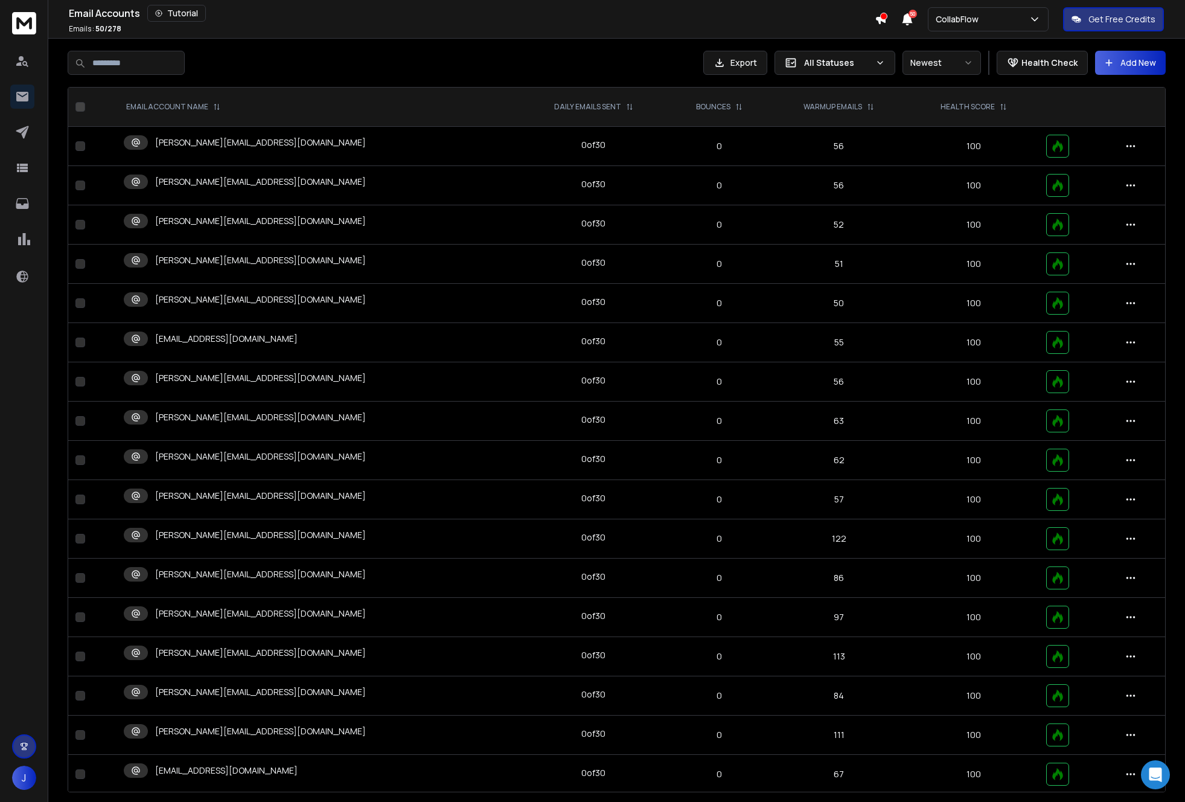
click at [30, 149] on div at bounding box center [24, 171] width 28 height 244
click at [29, 141] on link at bounding box center [22, 132] width 24 height 24
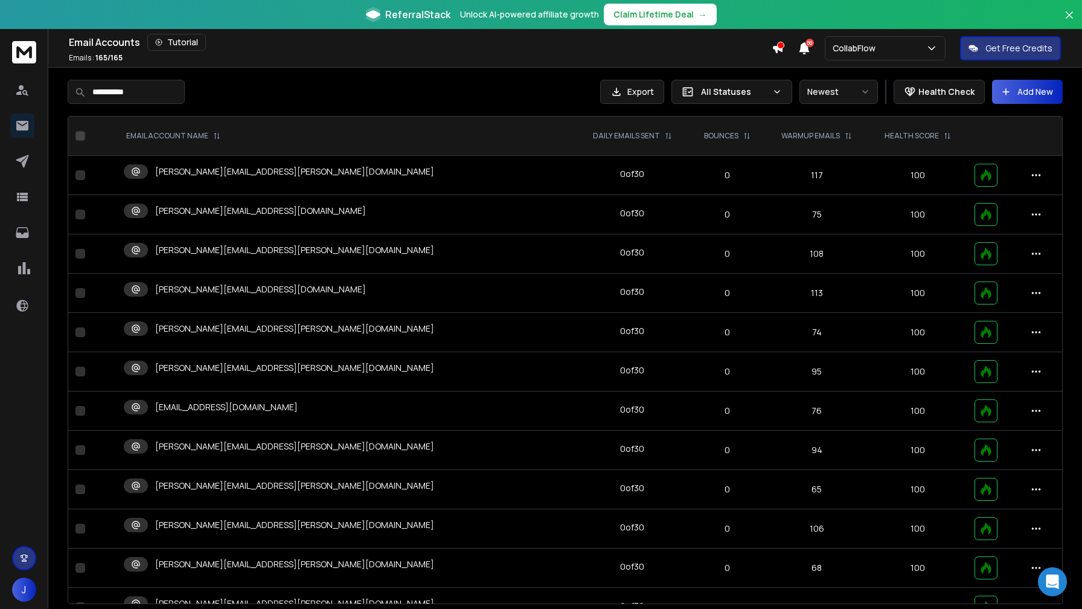
scroll to position [6038, 0]
